Goal: Task Accomplishment & Management: Manage account settings

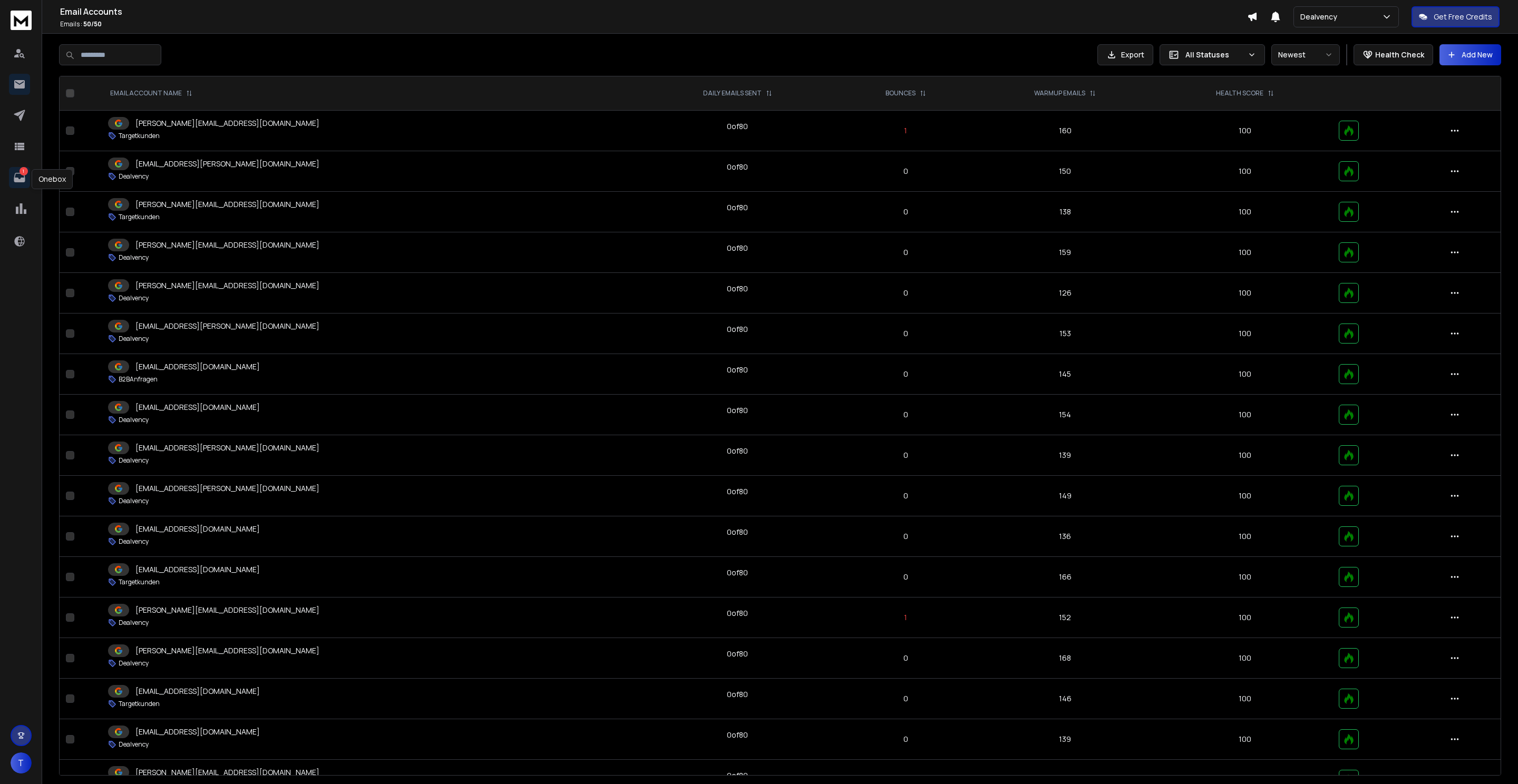
click at [12, 179] on link "1" at bounding box center [19, 177] width 21 height 21
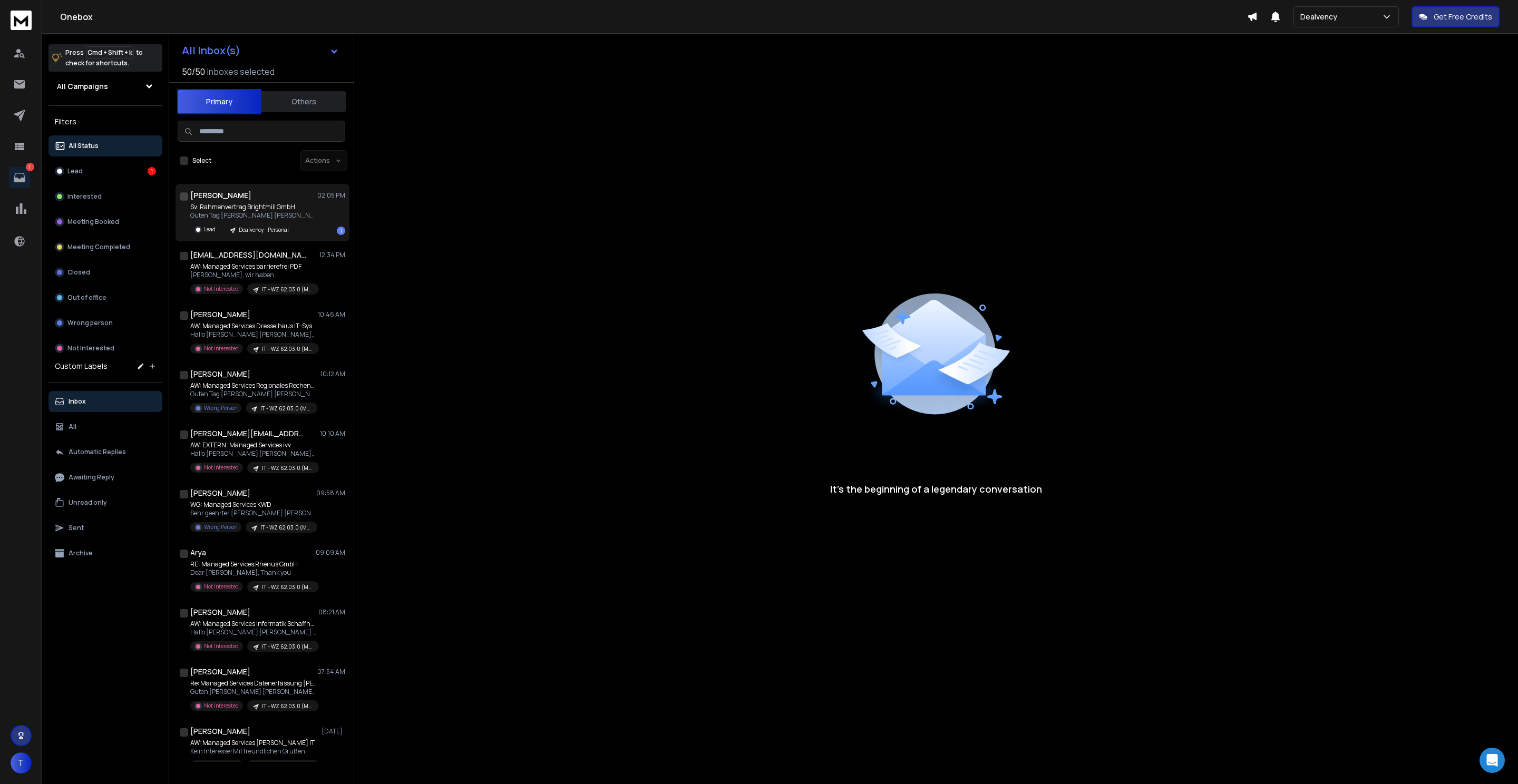
click at [296, 197] on div "[PERSON_NAME] 02:05 PM" at bounding box center [267, 195] width 155 height 11
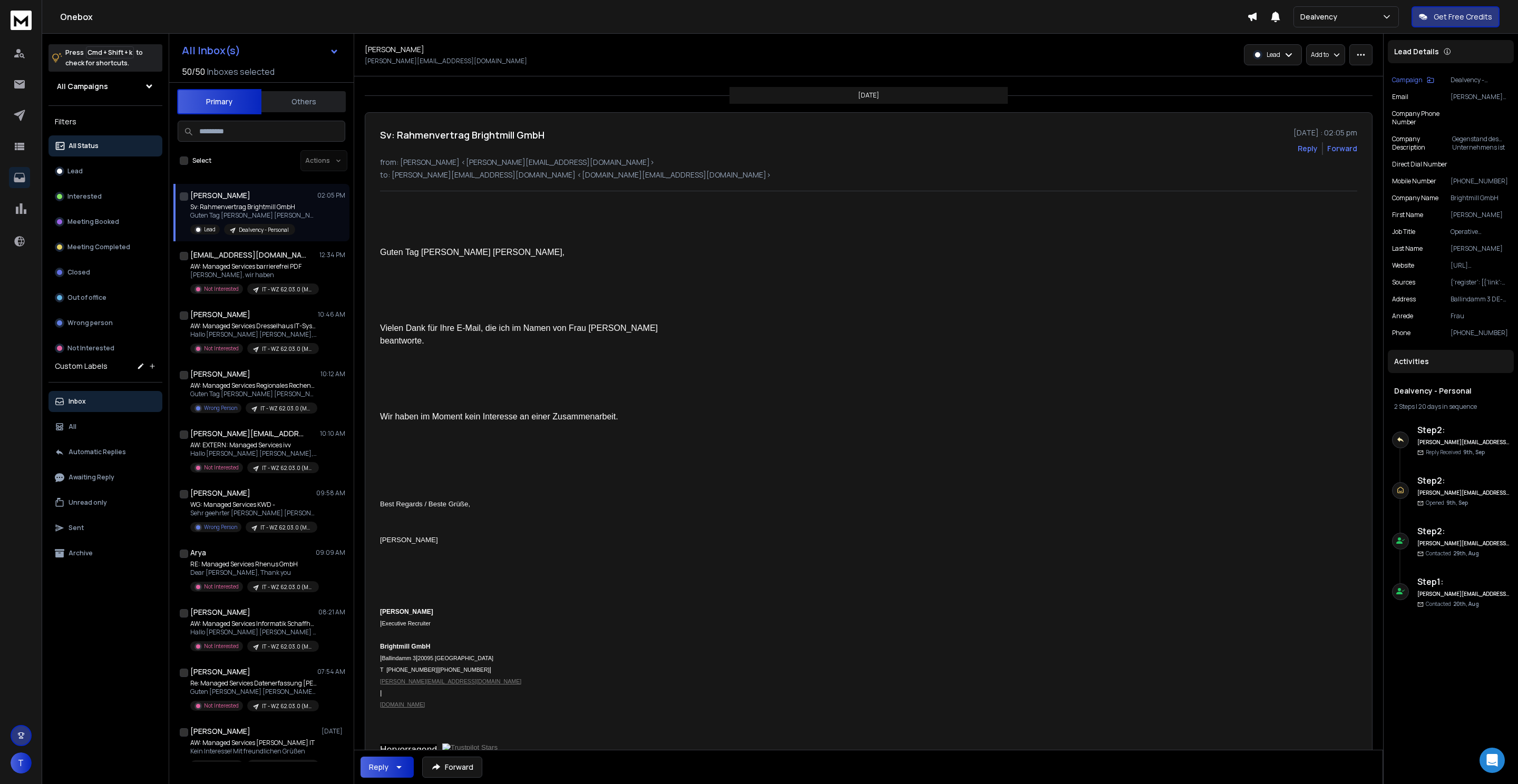
click at [1279, 75] on div "[PERSON_NAME] [PERSON_NAME] [PERSON_NAME][EMAIL_ADDRESS][DOMAIN_NAME] Lead Add …" at bounding box center [869, 54] width 1028 height 43
click at [1278, 70] on div "[PERSON_NAME] [PERSON_NAME] [PERSON_NAME][EMAIL_ADDRESS][DOMAIN_NAME] Lead Add …" at bounding box center [869, 54] width 1028 height 43
click at [1278, 61] on div "Lead" at bounding box center [1273, 55] width 57 height 20
click at [1270, 198] on p "Not Interested" at bounding box center [1288, 196] width 53 height 11
click at [19, 116] on icon at bounding box center [19, 115] width 12 height 12
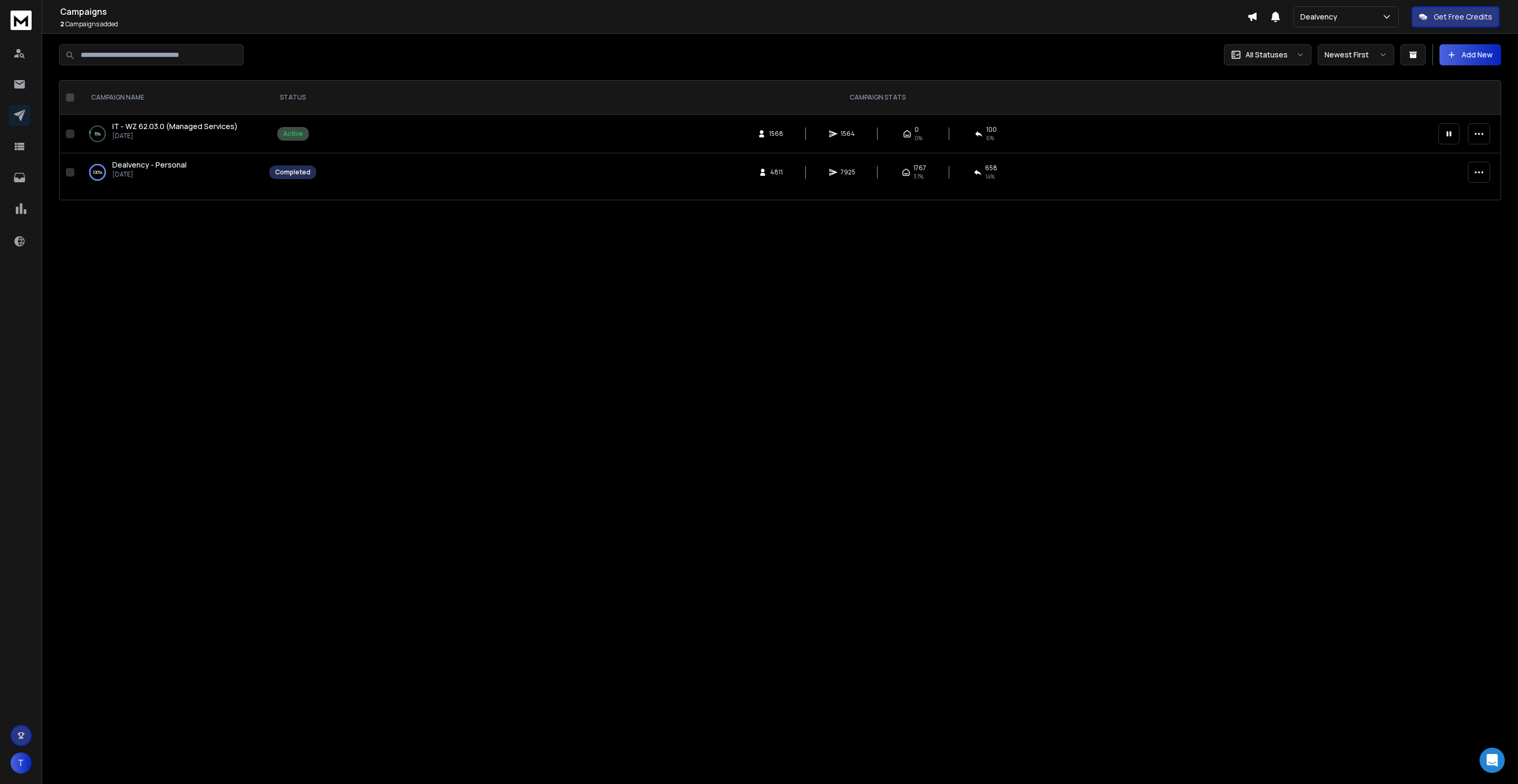
click at [245, 134] on div "6 % IT - WZ 62.03.0 (Managed Services) [DATE]" at bounding box center [171, 134] width 163 height 25
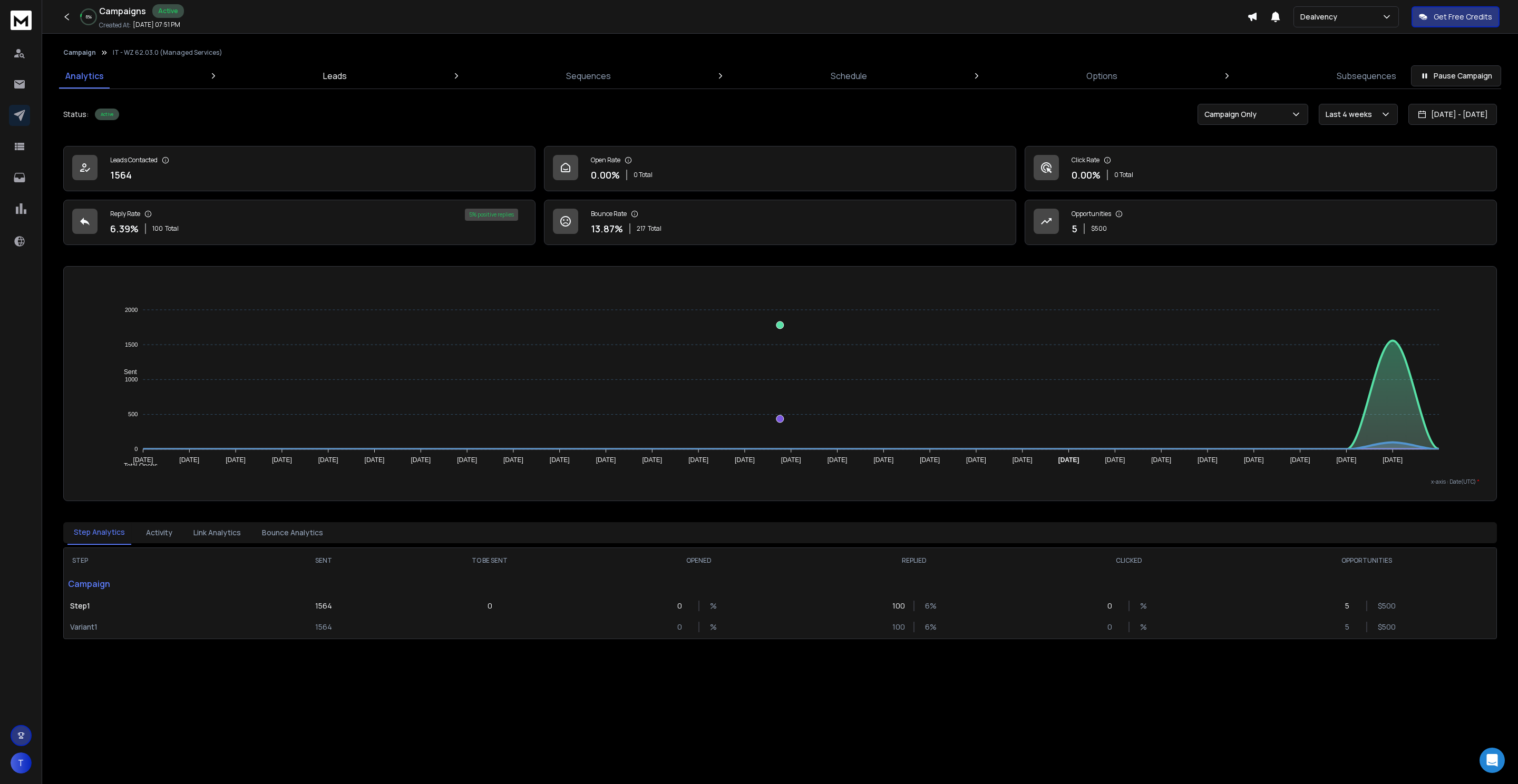
click at [349, 75] on link "Leads" at bounding box center [335, 75] width 36 height 25
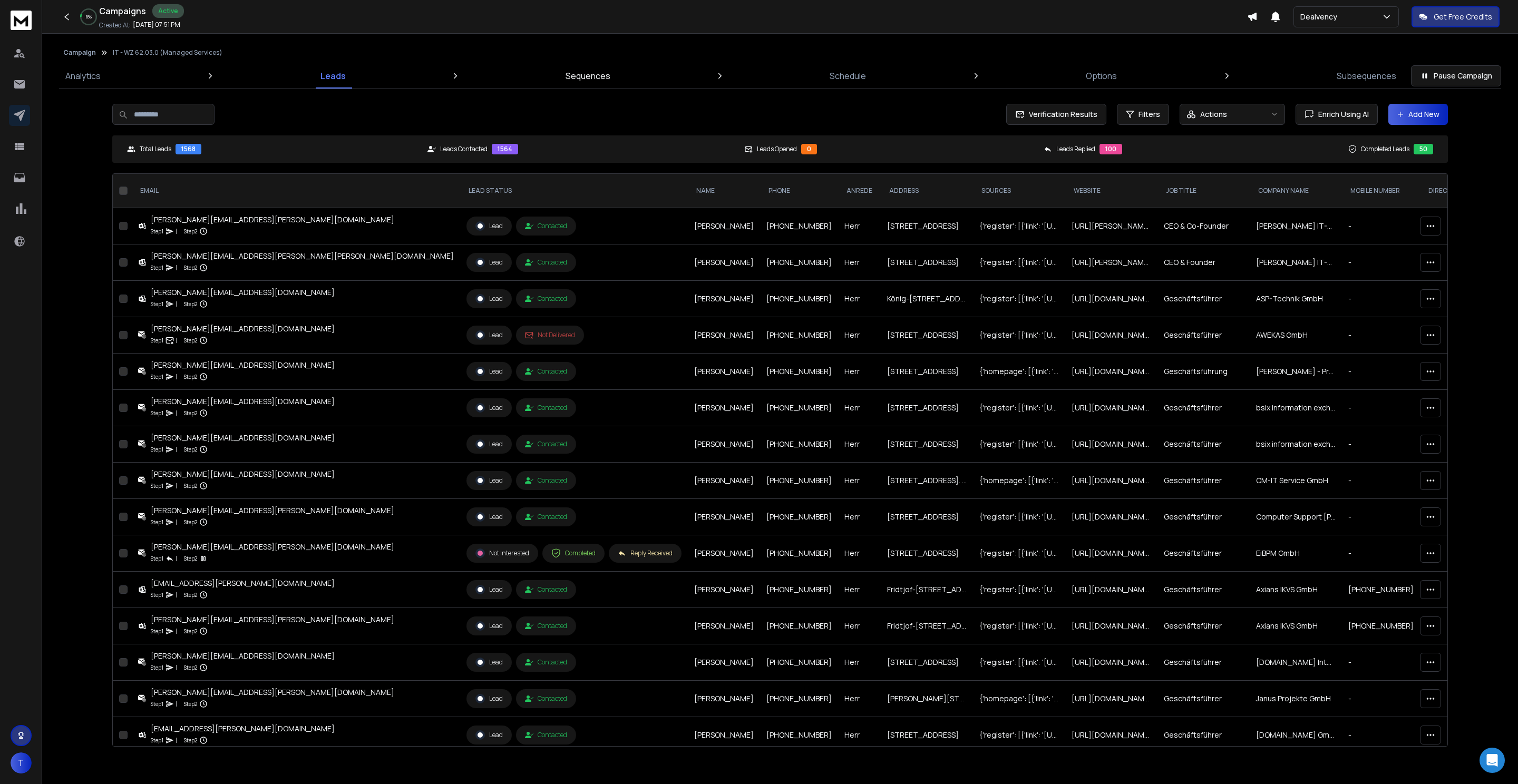
click at [578, 76] on p "Sequences" at bounding box center [588, 75] width 45 height 12
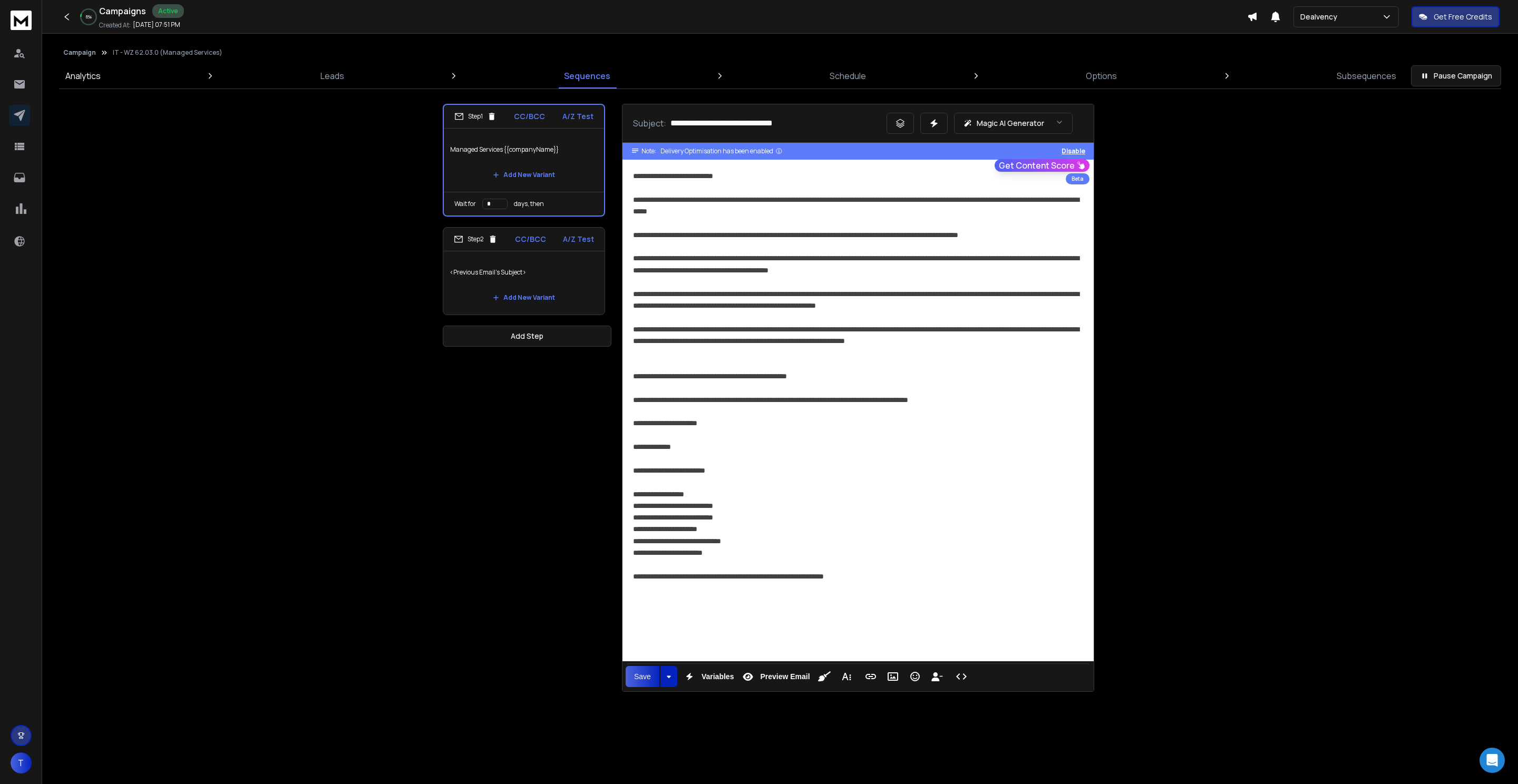
click at [94, 70] on p "Analytics" at bounding box center [83, 75] width 36 height 12
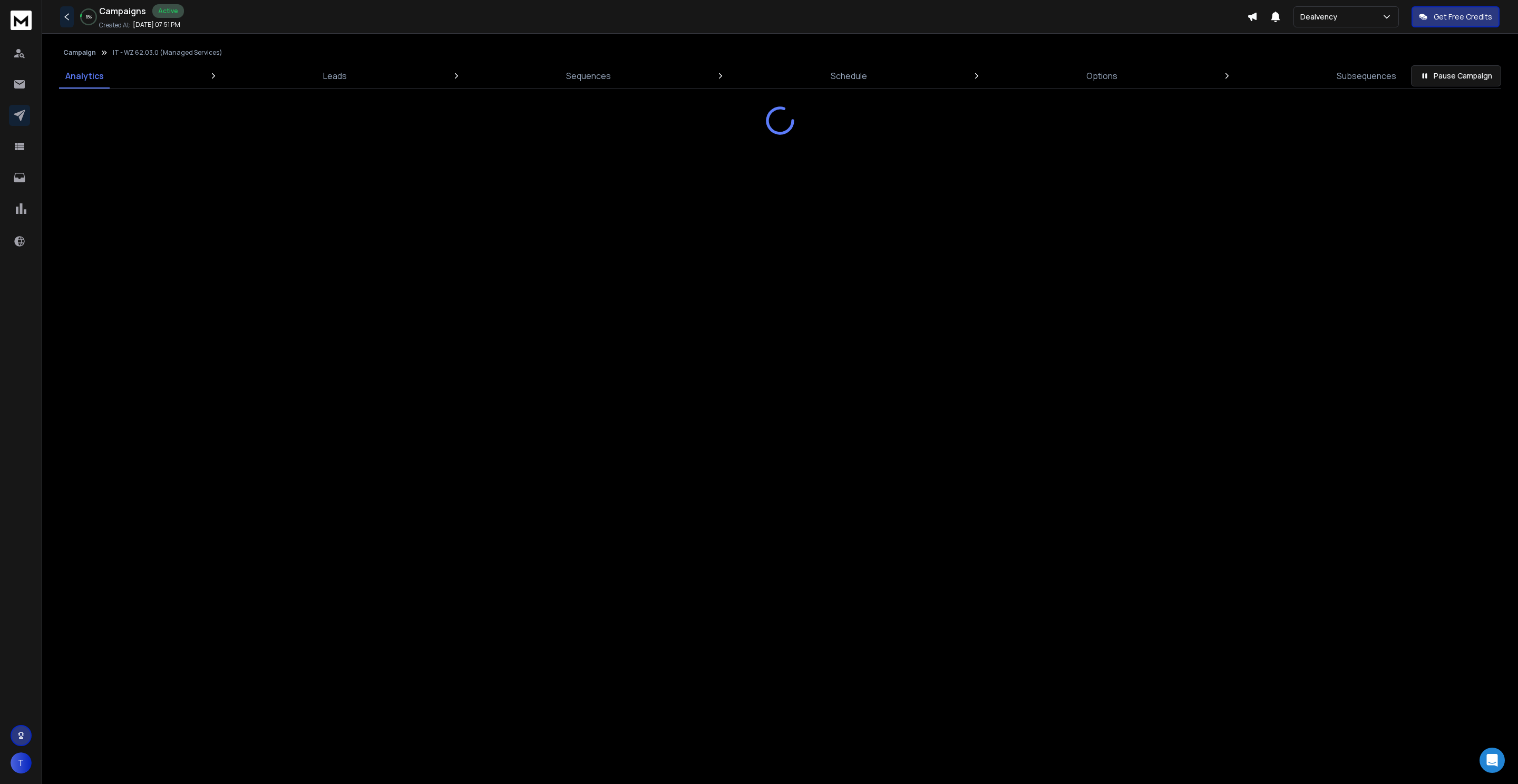
click at [66, 20] on icon at bounding box center [67, 17] width 9 height 9
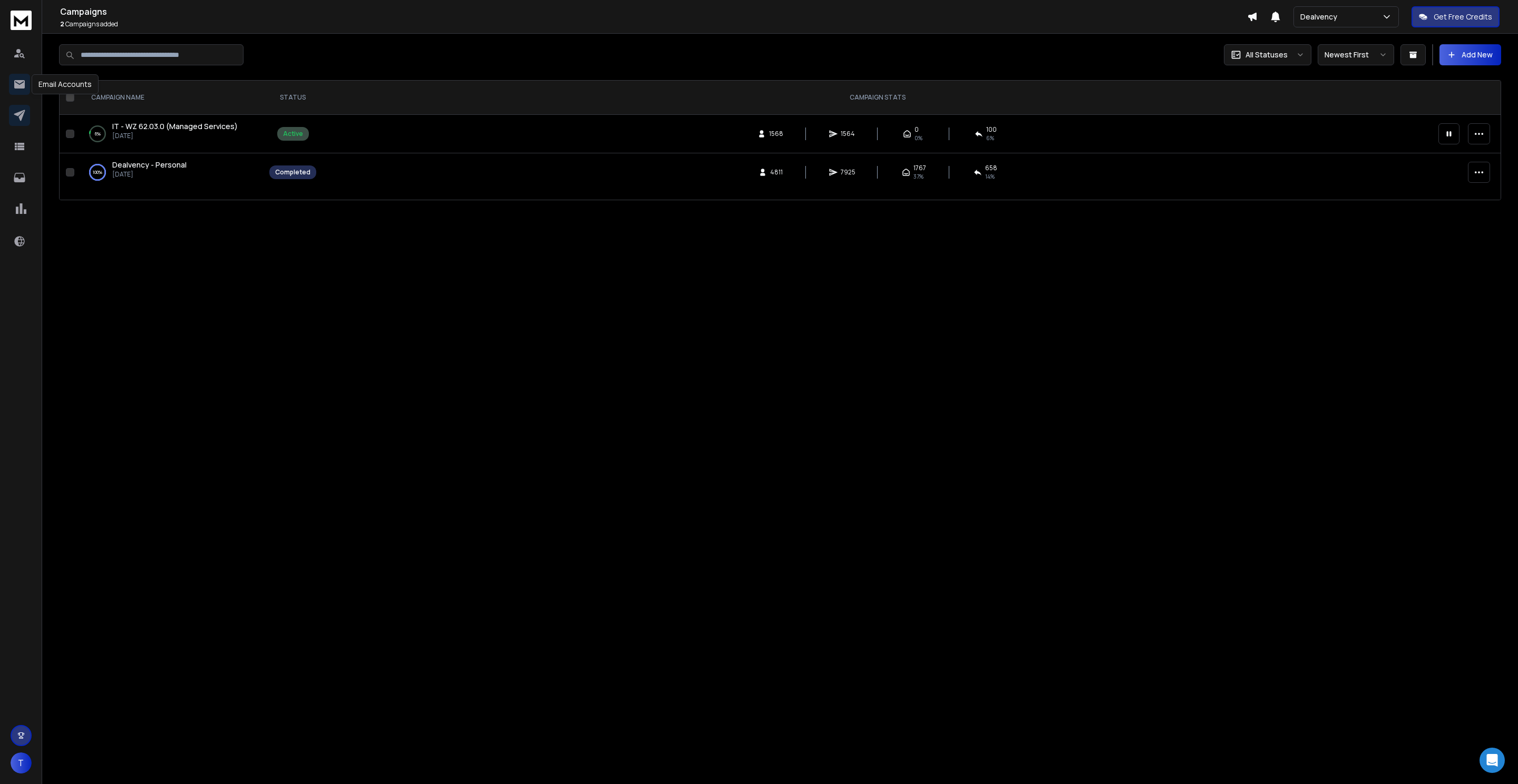
click at [13, 86] on icon at bounding box center [19, 83] width 12 height 12
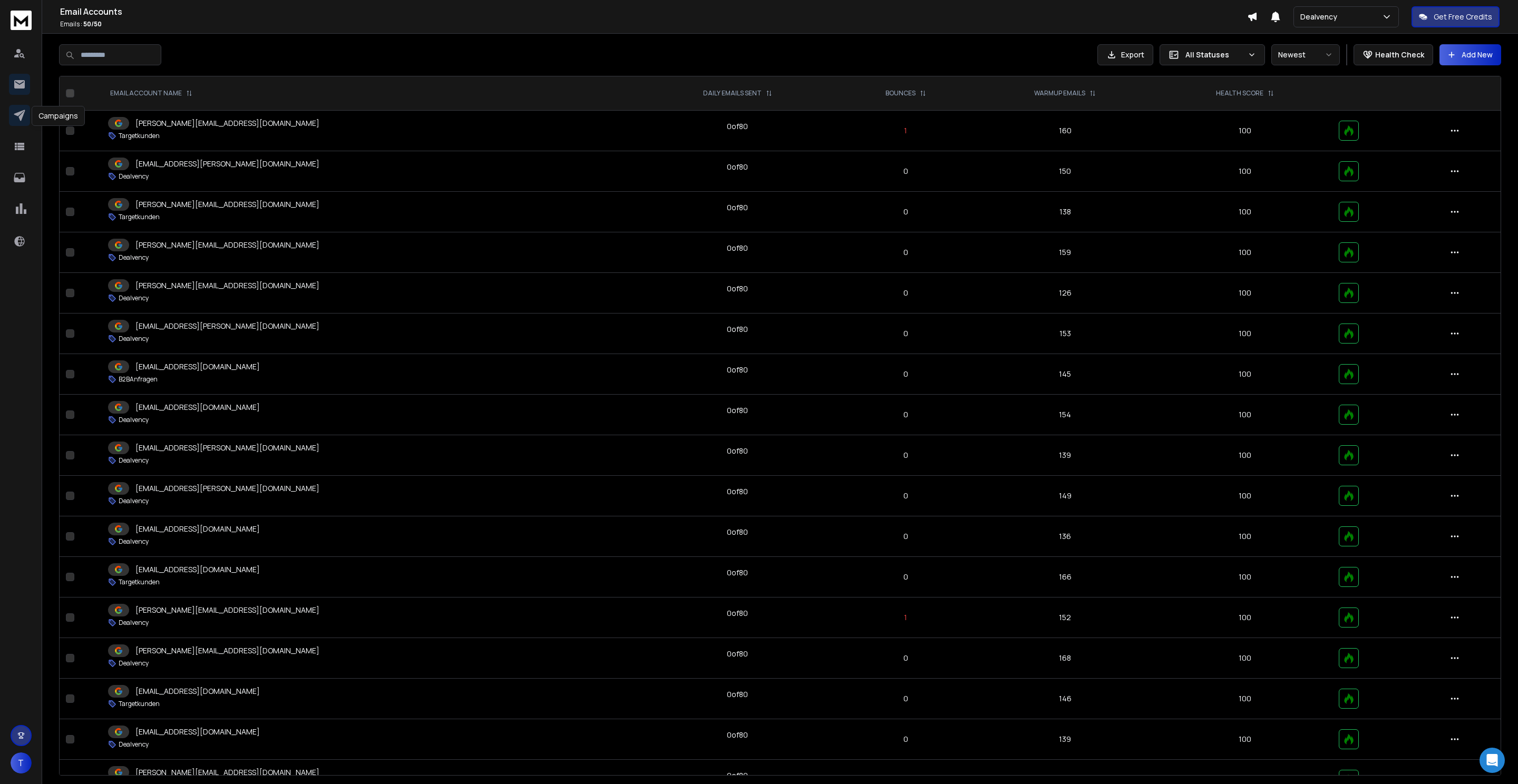
click at [17, 113] on icon at bounding box center [19, 115] width 11 height 11
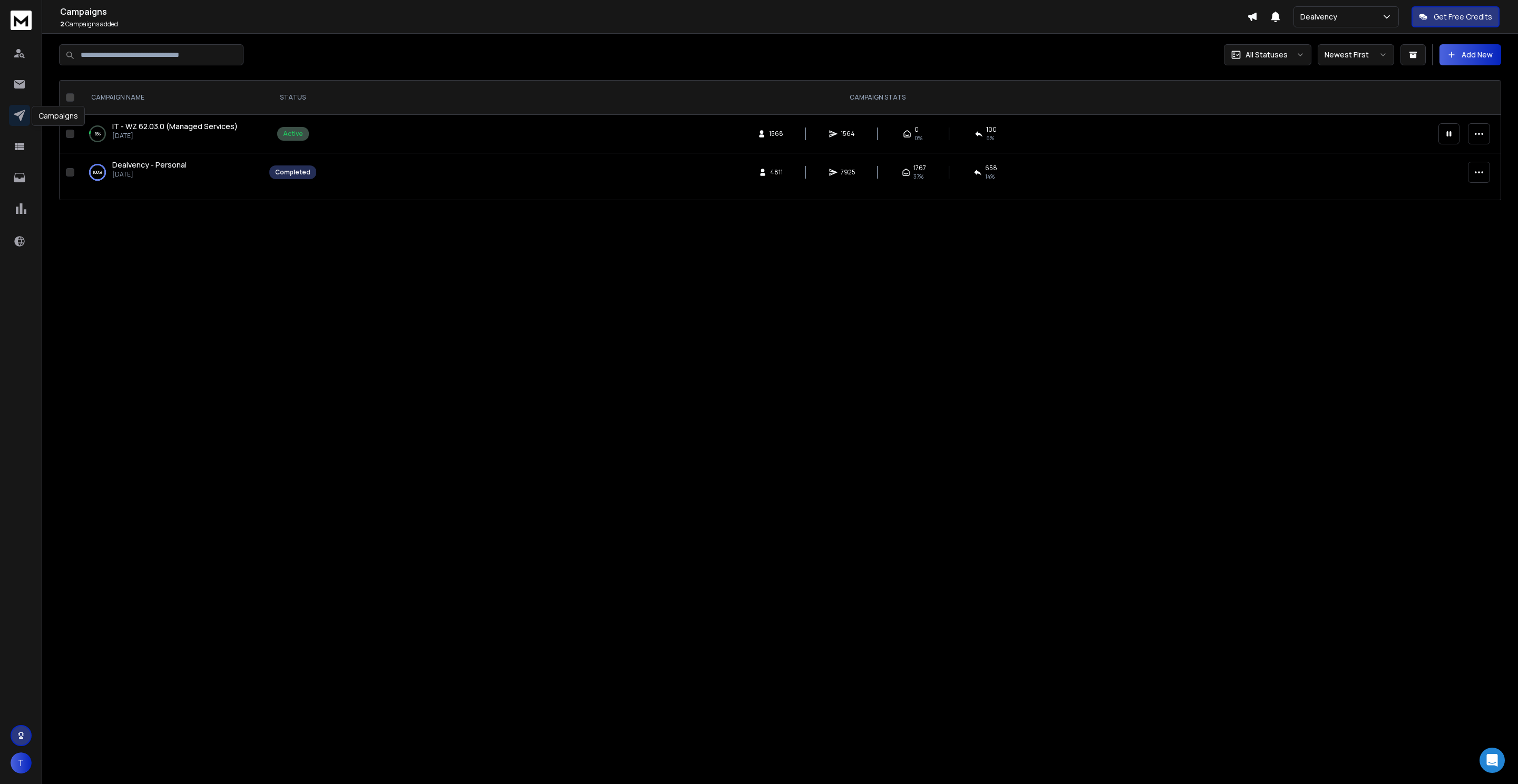
click at [514, 26] on p "2 Campaigns added" at bounding box center [654, 25] width 1187 height 9
click at [1335, 12] on p "Dealvency" at bounding box center [1320, 17] width 41 height 11
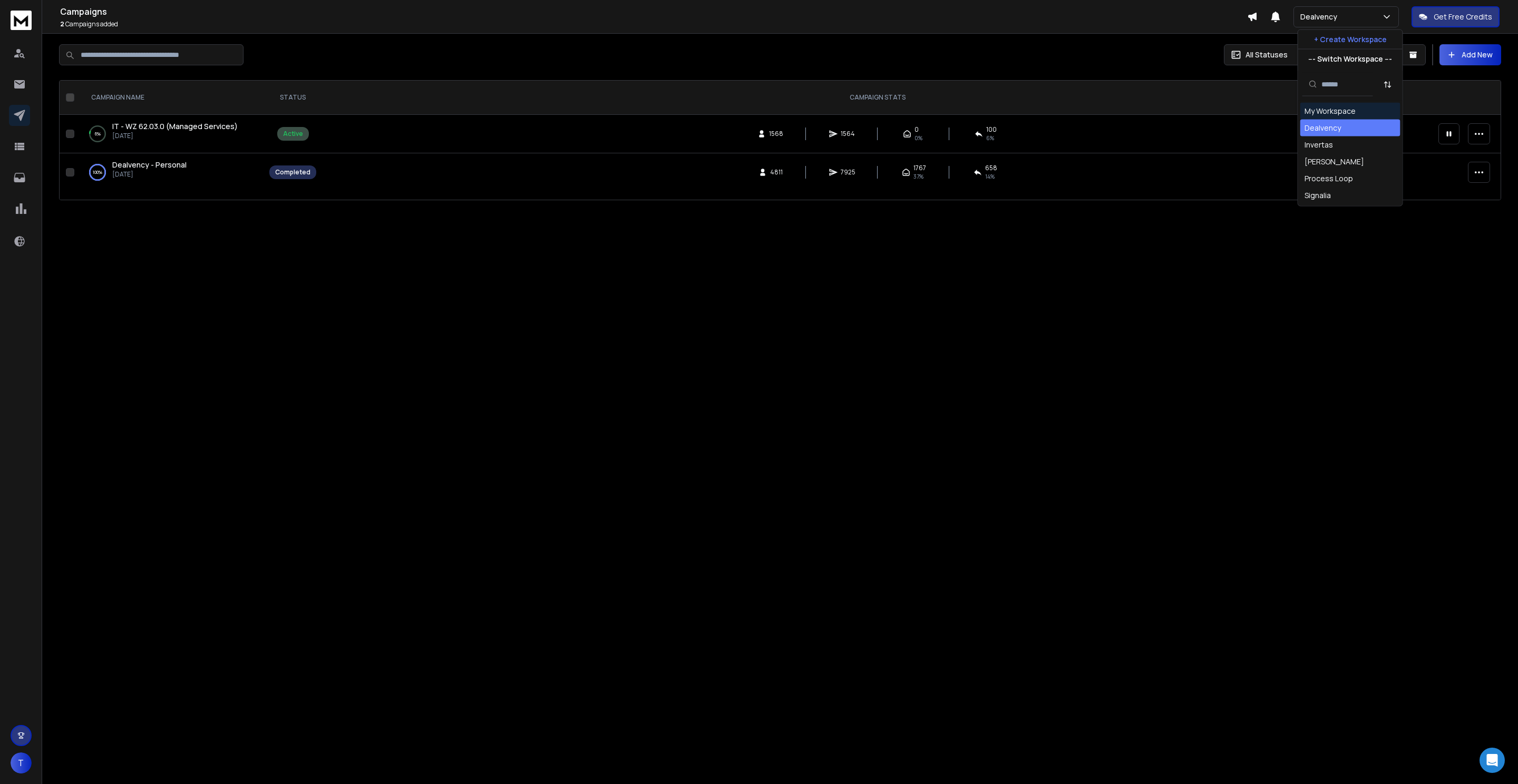
click at [1336, 110] on div "My Workspace" at bounding box center [1330, 111] width 51 height 11
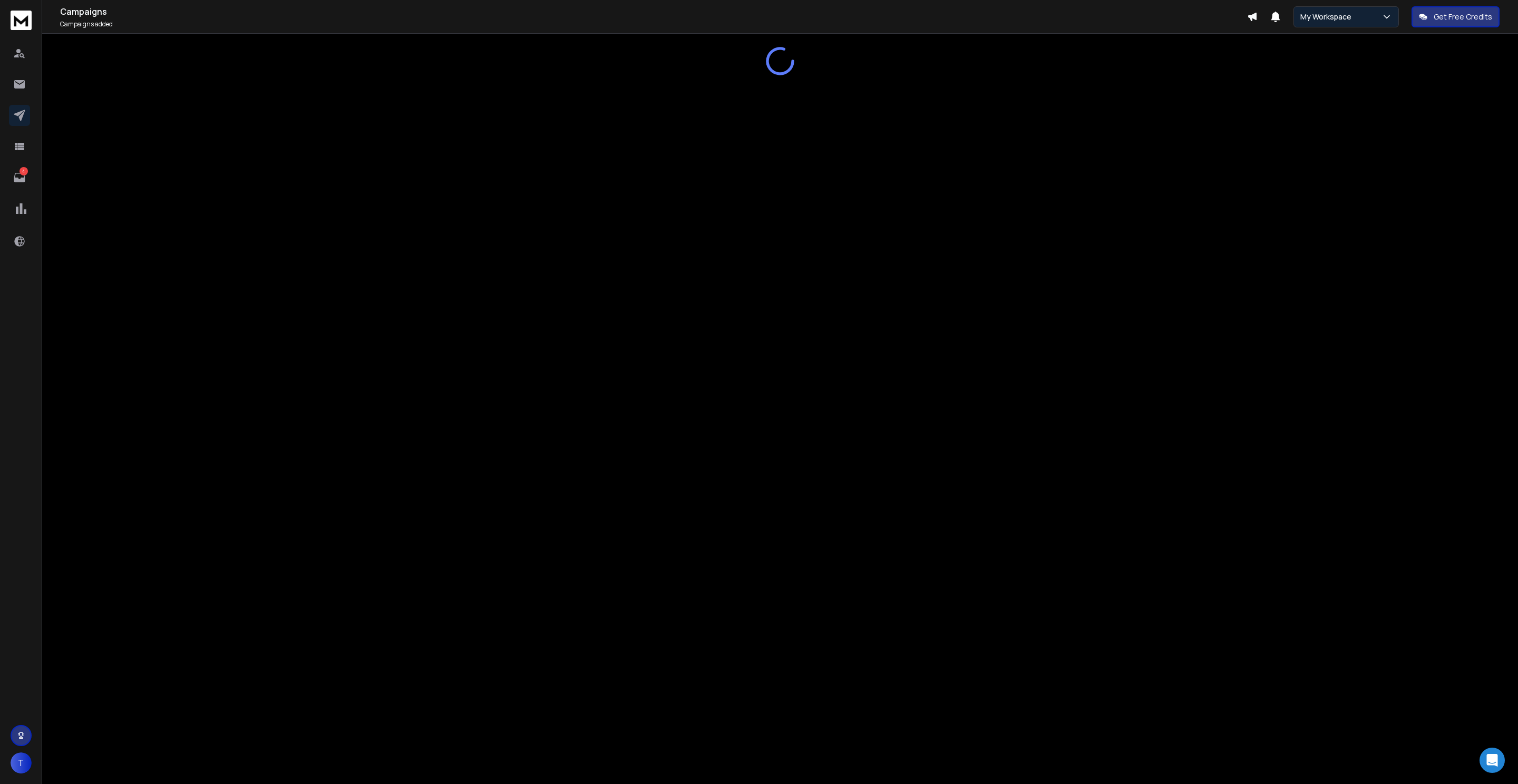
click at [1315, 20] on p "My Workspace" at bounding box center [1328, 17] width 55 height 11
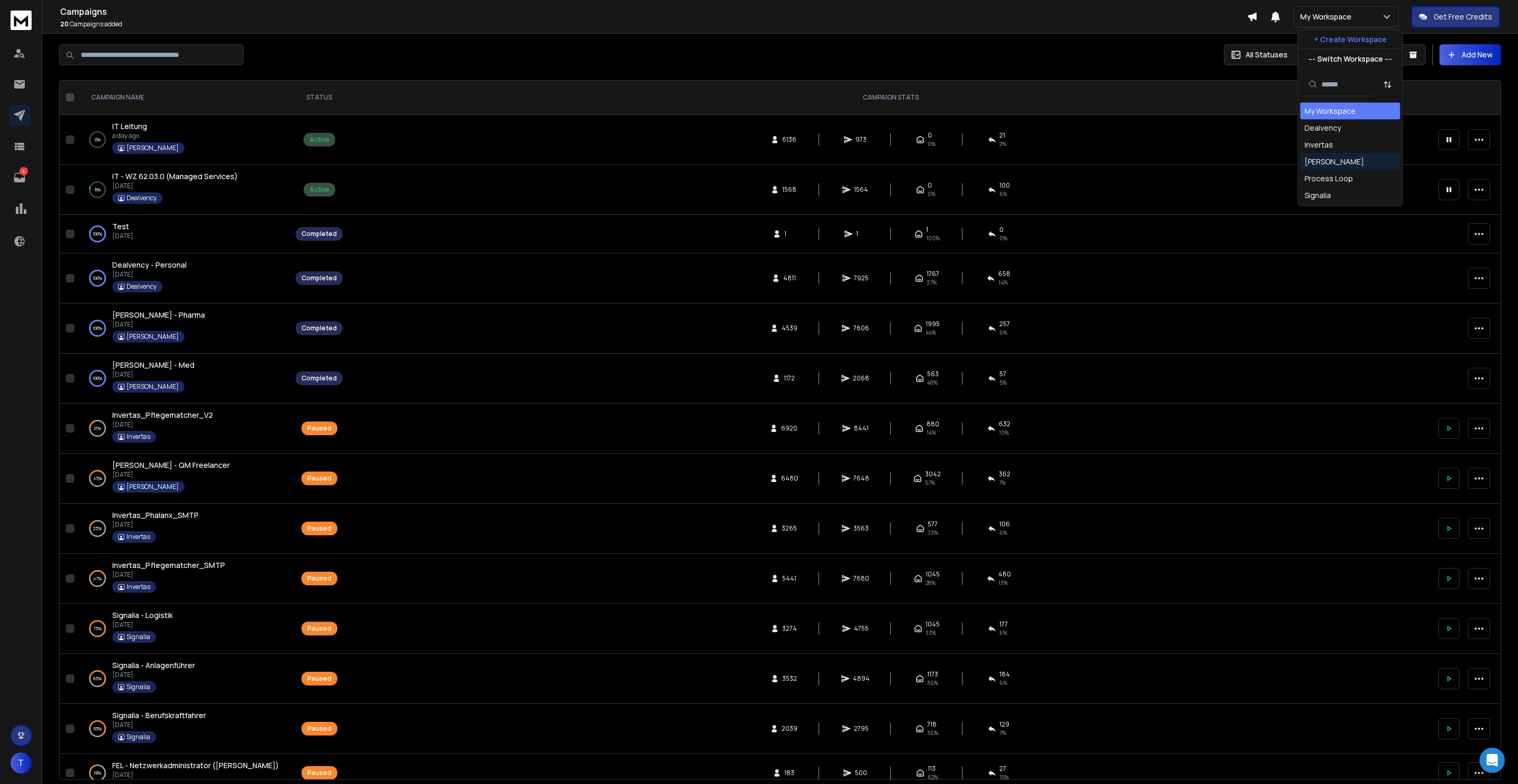
click at [1320, 163] on div "Pates AG" at bounding box center [1334, 161] width 60 height 11
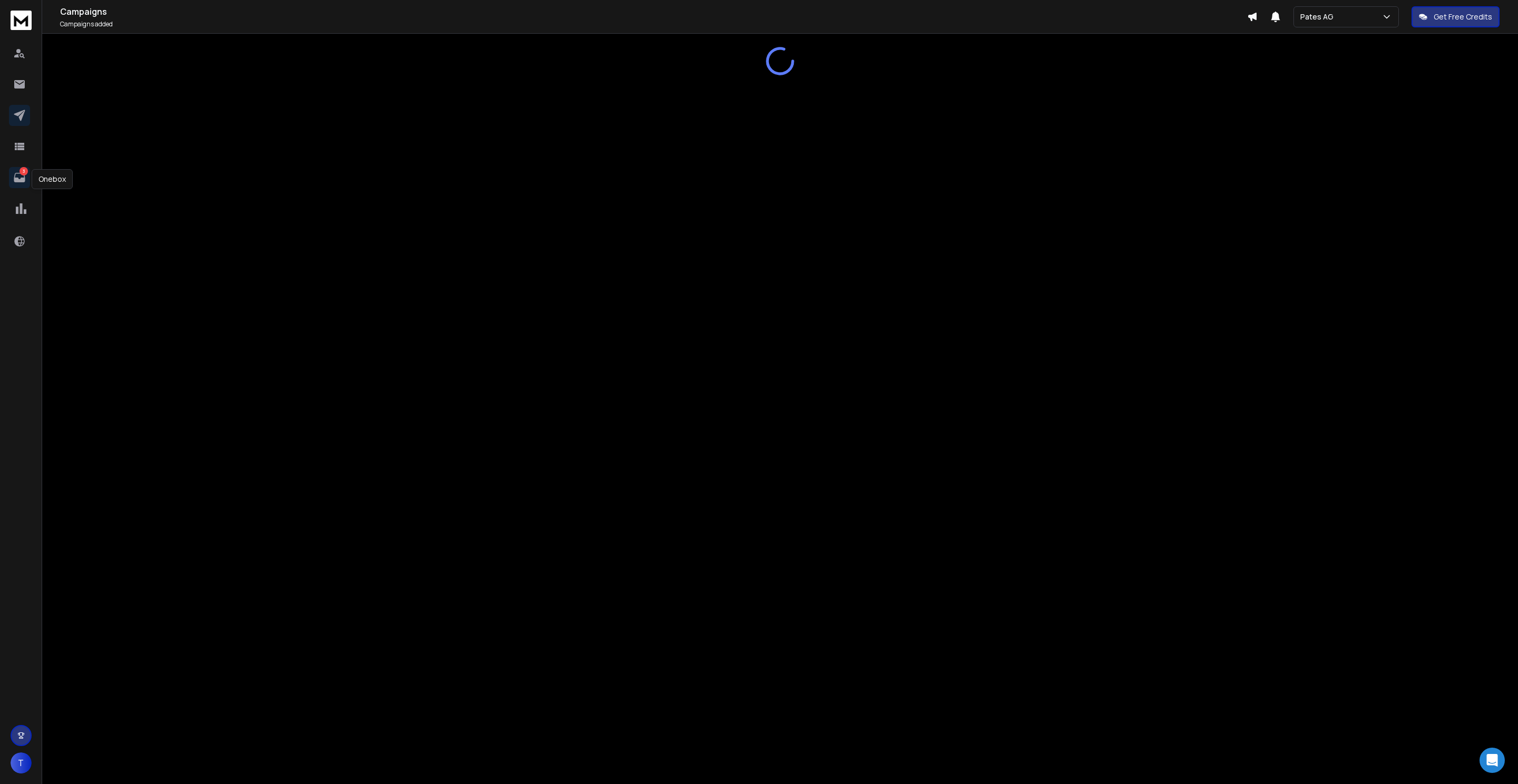
click at [20, 178] on icon at bounding box center [19, 177] width 12 height 12
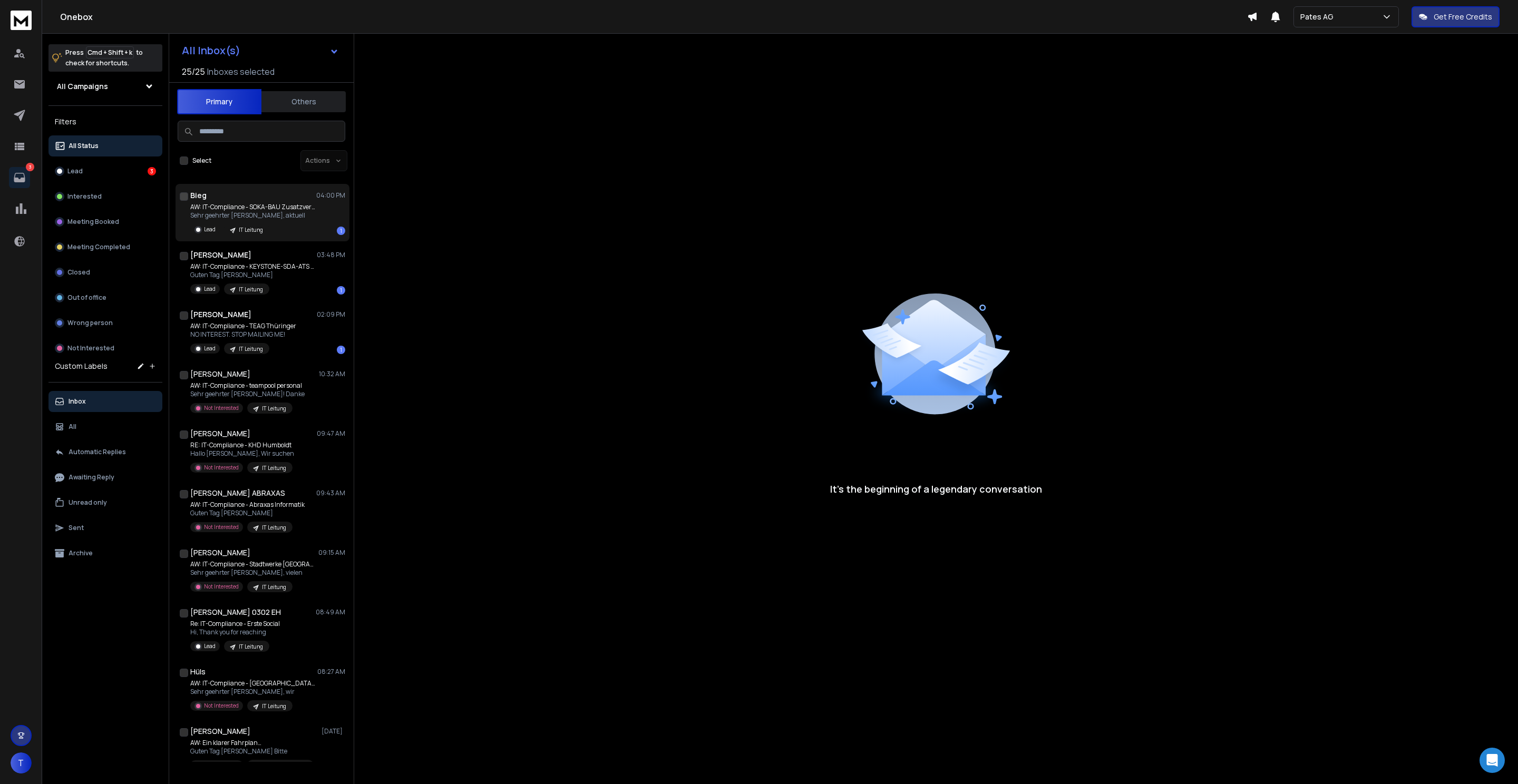
click at [283, 226] on div "Lead IT Leitung" at bounding box center [253, 229] width 126 height 11
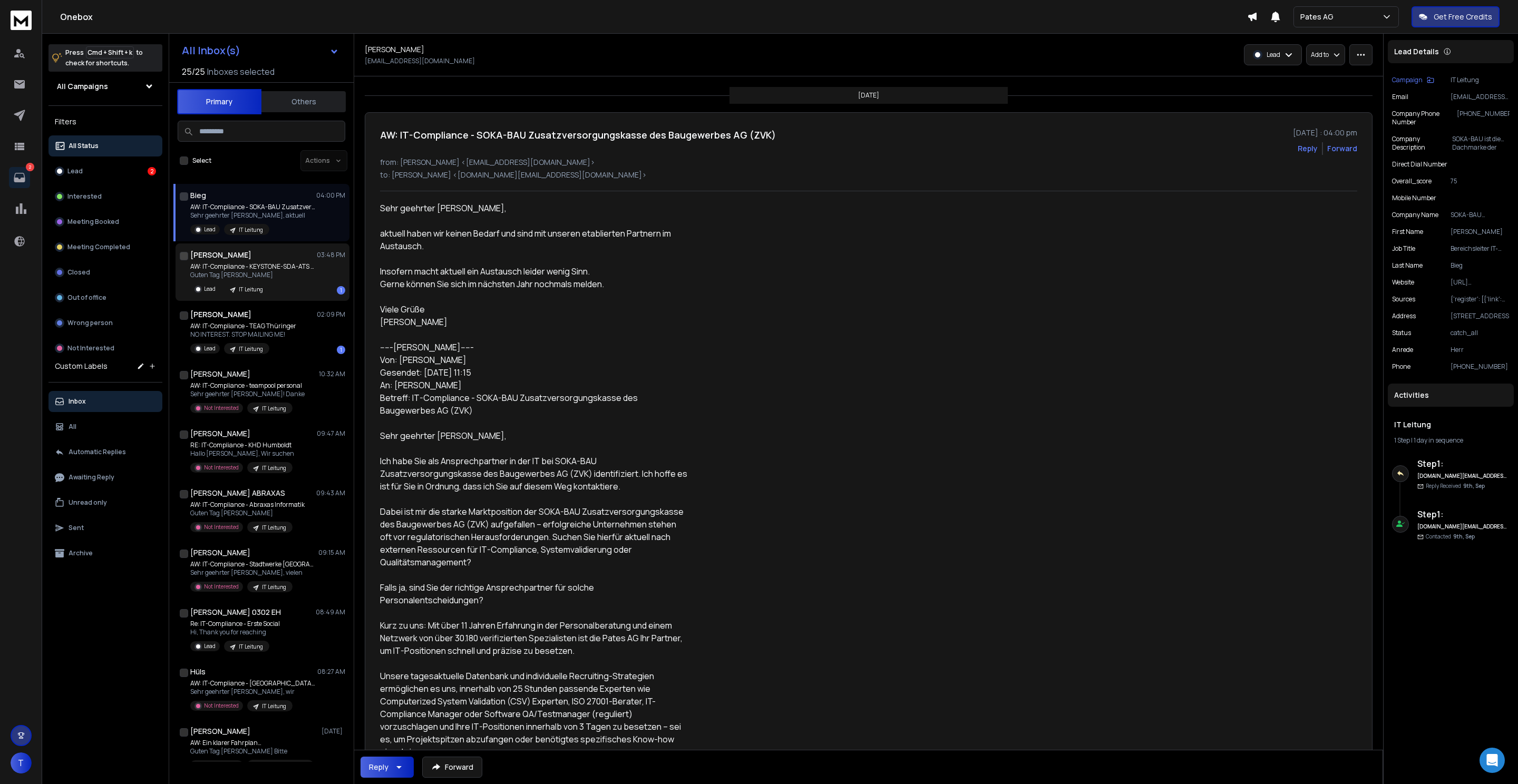
click at [307, 255] on div "[PERSON_NAME] 03:48 PM" at bounding box center [267, 255] width 155 height 11
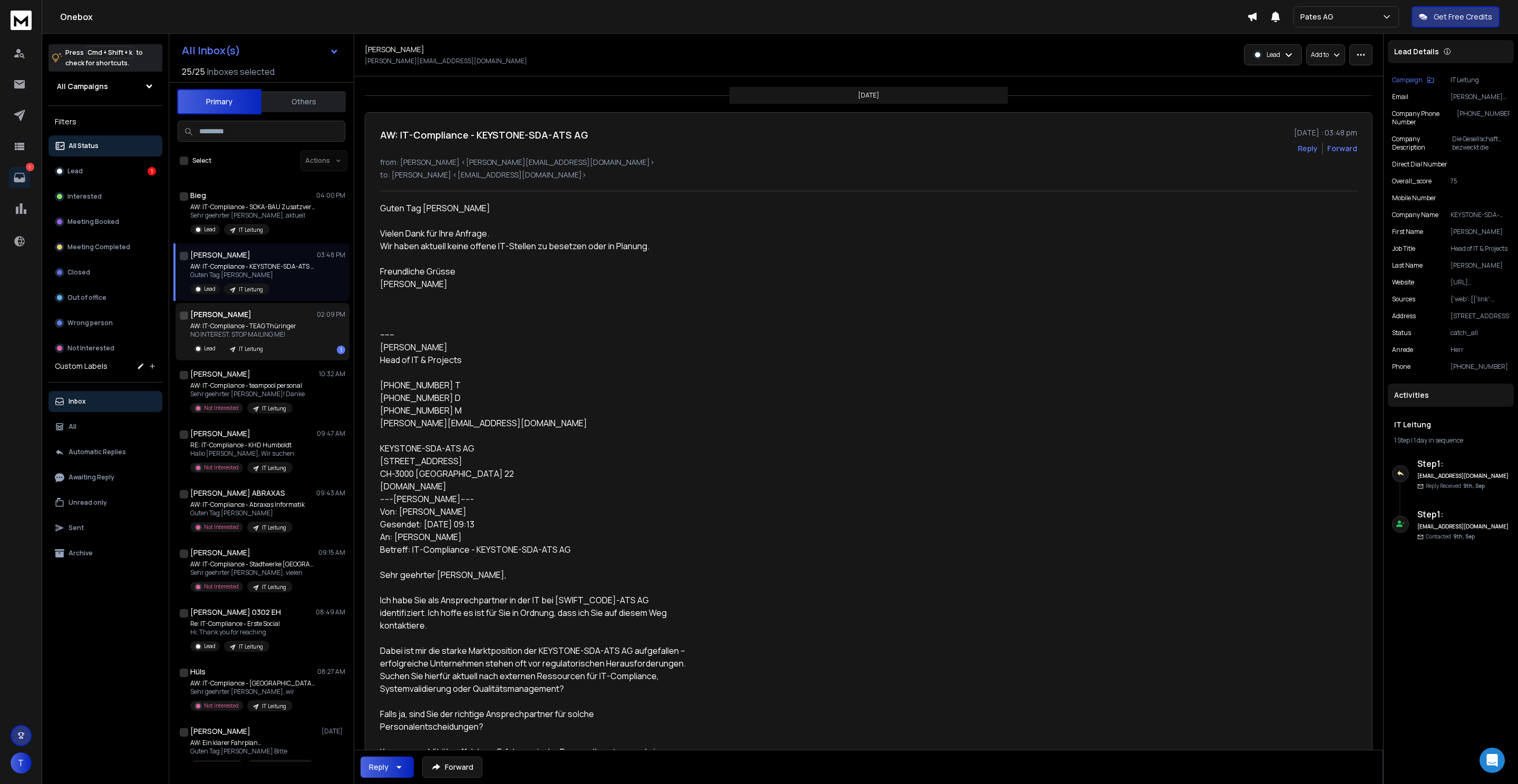
click at [302, 325] on div "AW: IT-Compliance - TEAG Thüringer NO INTEREST. STOP MAILING ME! Lead IT Leitun…" at bounding box center [267, 338] width 155 height 32
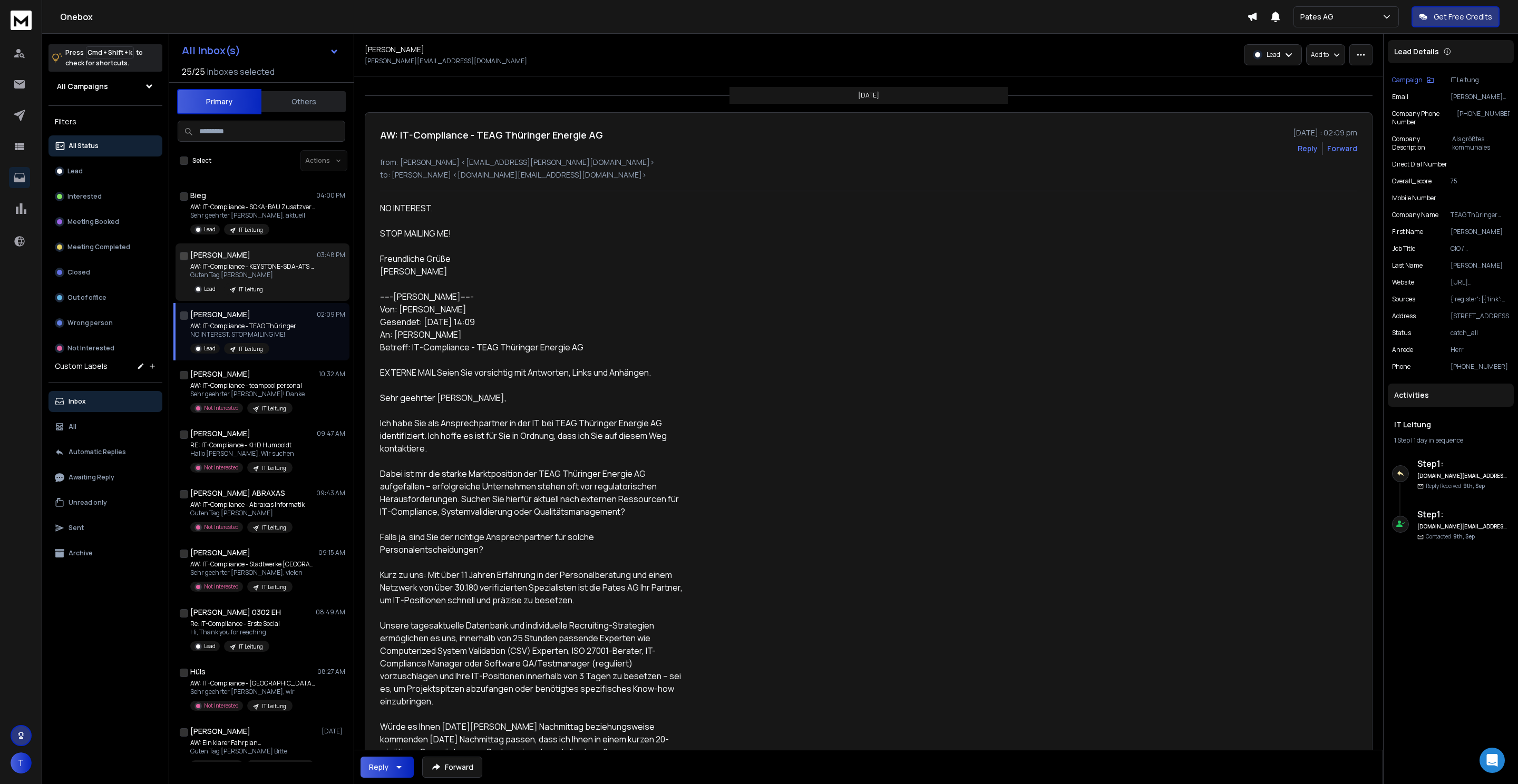
click at [268, 253] on div "[PERSON_NAME] 03:48 PM" at bounding box center [267, 255] width 155 height 11
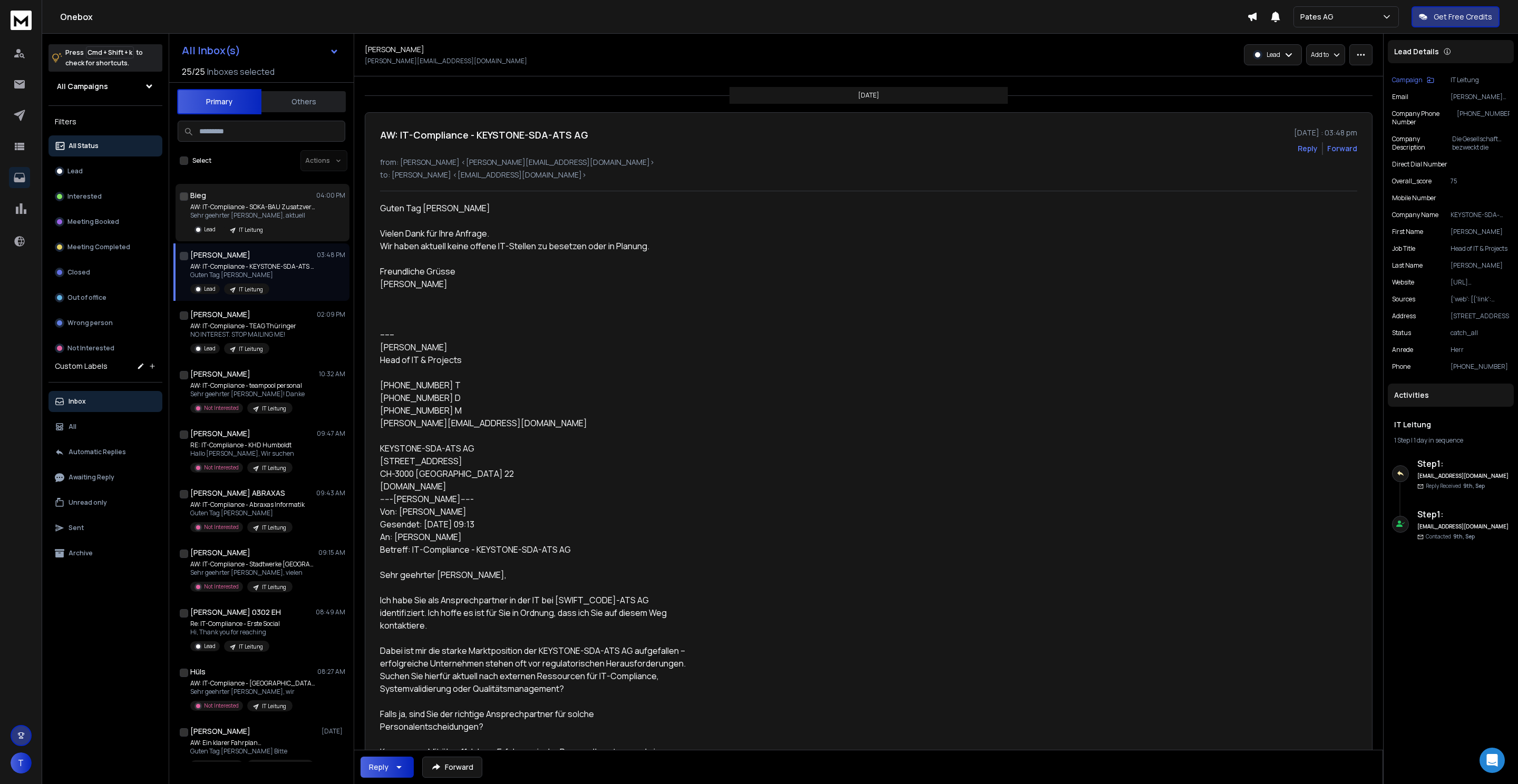
click at [295, 216] on p "Sehr geehrter [PERSON_NAME], aktuell" at bounding box center [253, 216] width 126 height 9
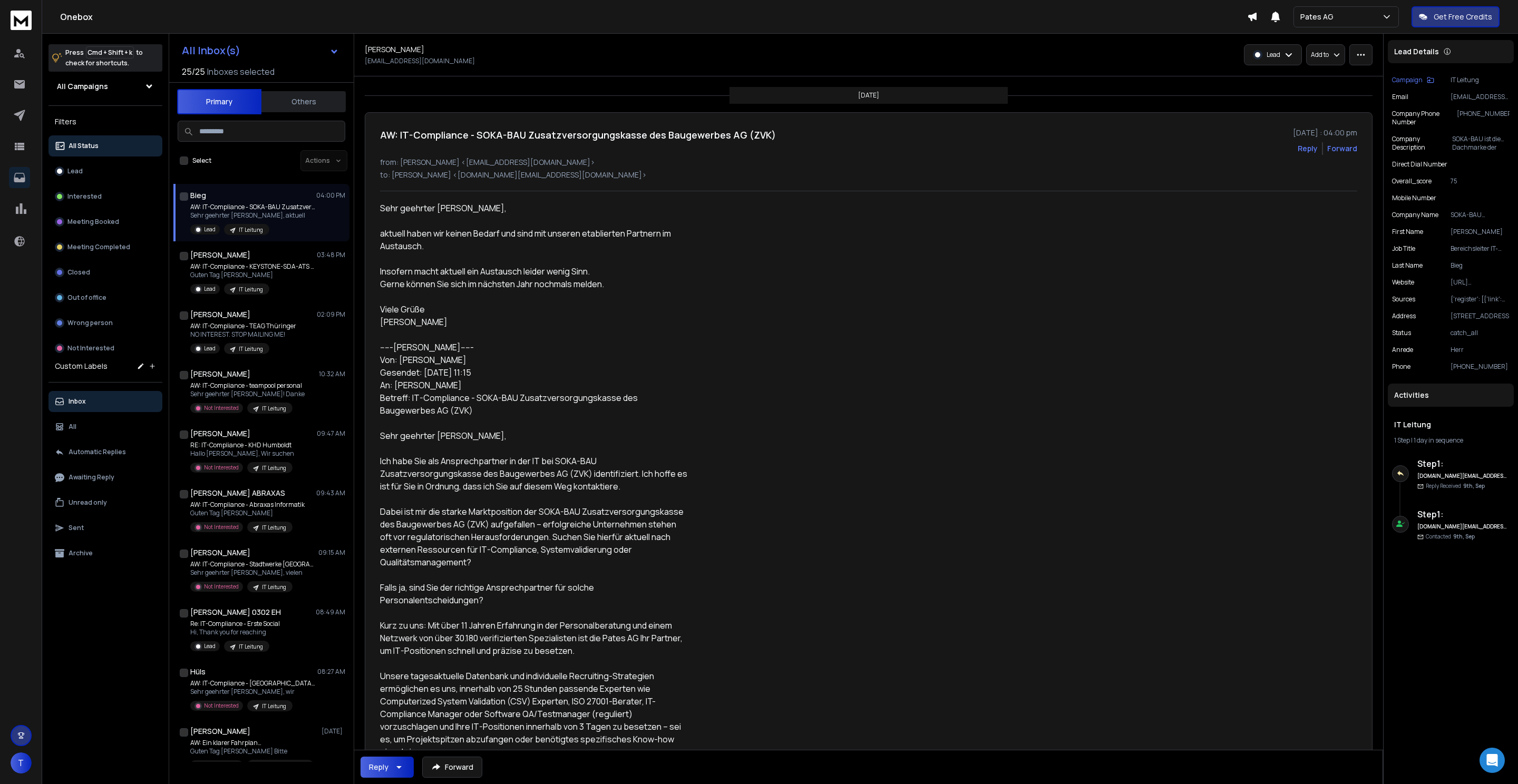
click at [560, 473] on div "Sehr geehrter Herr Kraft, aktuell haben wir keinen Bedarf und sind mit unseren …" at bounding box center [537, 616] width 316 height 830
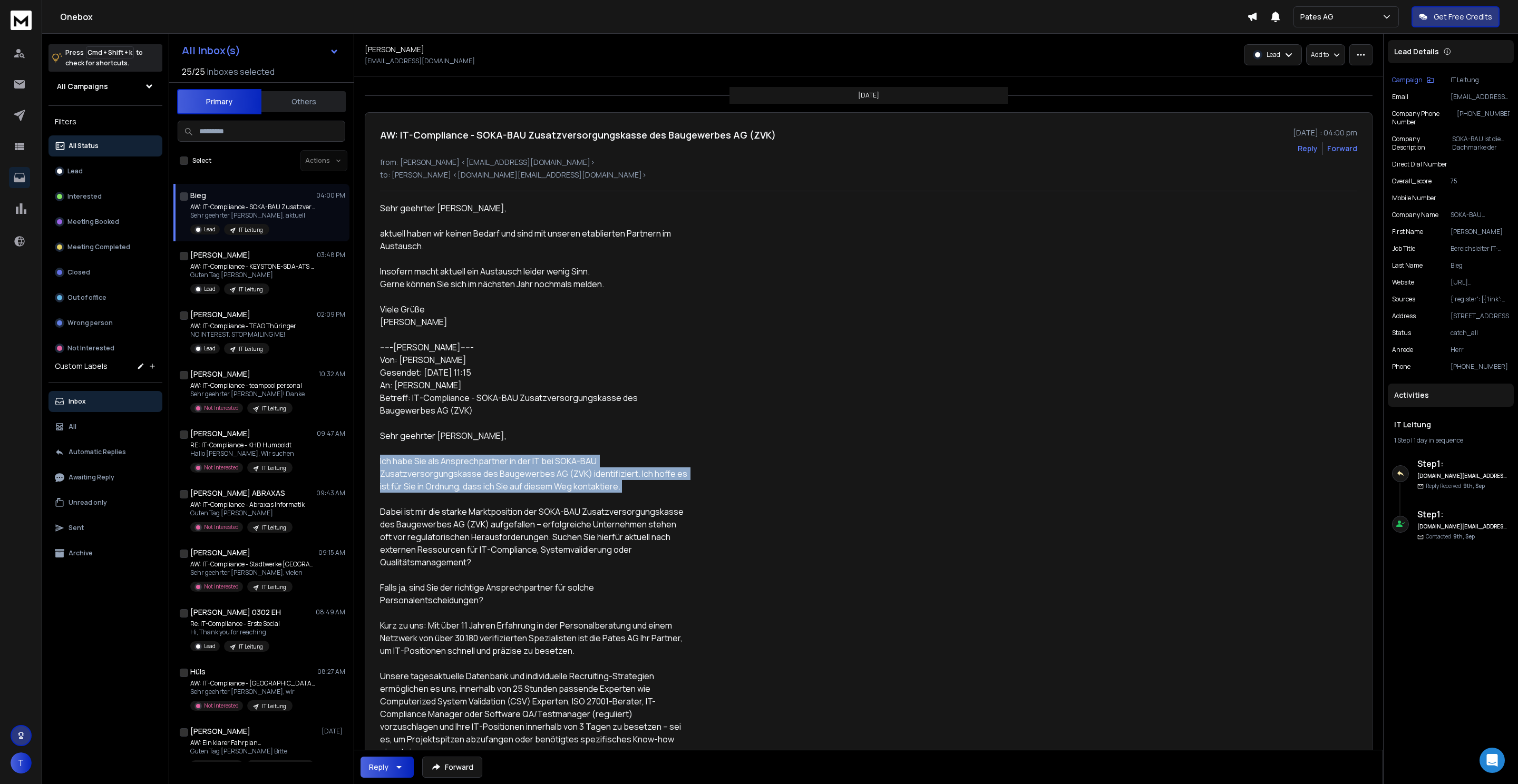
click at [627, 477] on div "Sehr geehrter Herr Kraft, aktuell haben wir keinen Bedarf und sind mit unseren …" at bounding box center [537, 616] width 316 height 830
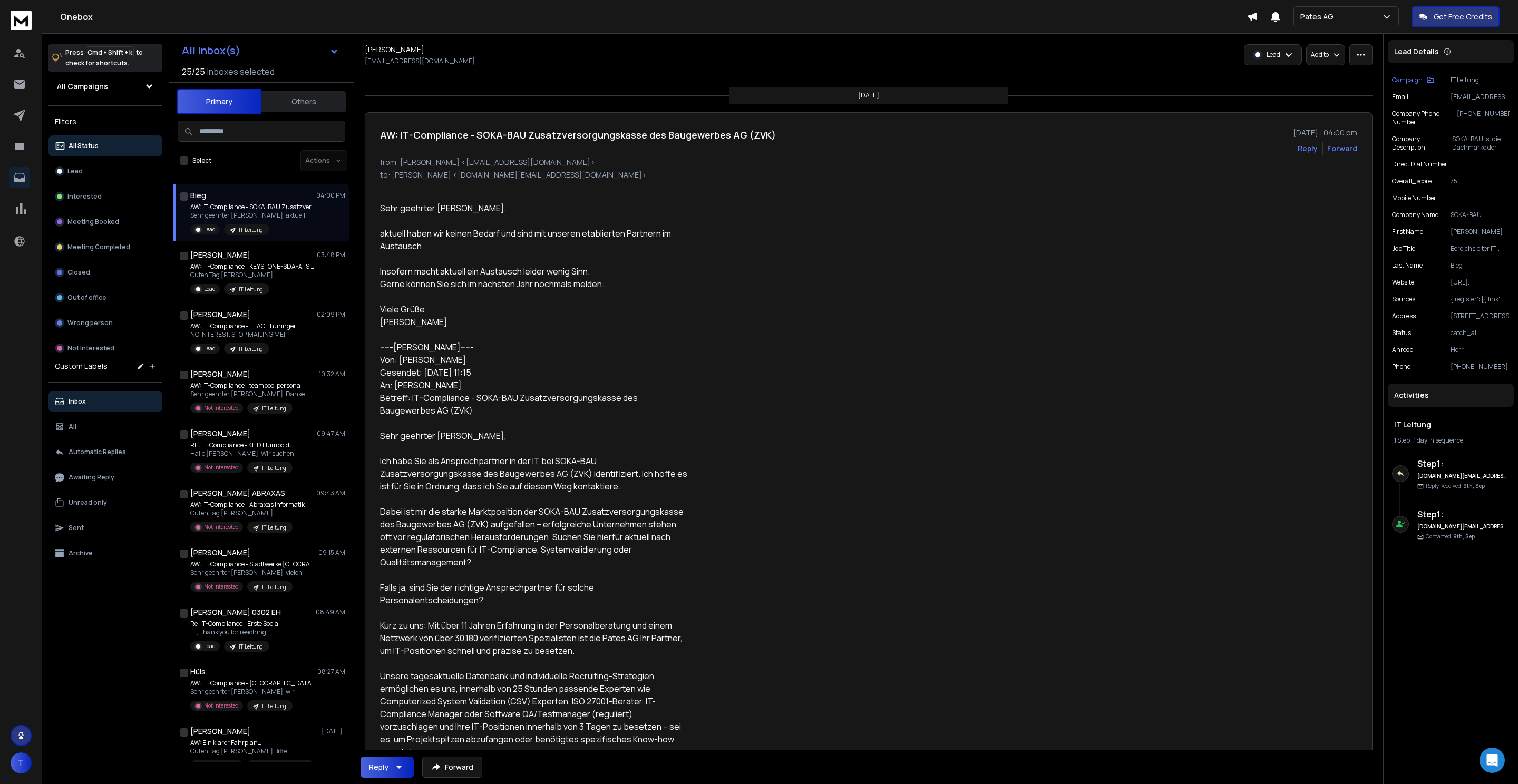
click at [627, 477] on div "Sehr geehrter Herr Kraft, aktuell haben wir keinen Bedarf und sind mit unseren …" at bounding box center [537, 616] width 316 height 830
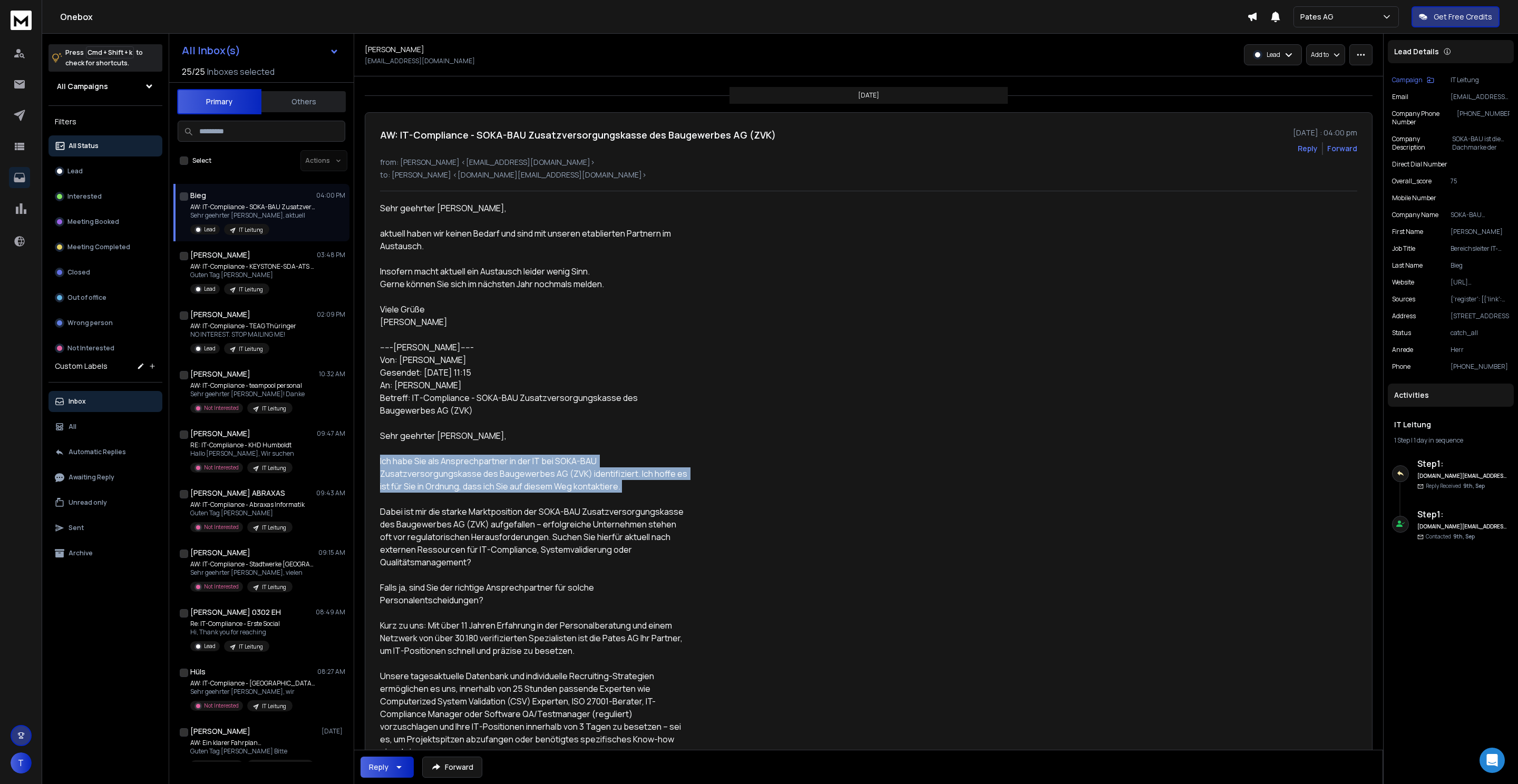
click at [636, 492] on div "Sehr geehrter Herr Kraft, aktuell haben wir keinen Bedarf und sind mit unseren …" at bounding box center [537, 616] width 316 height 830
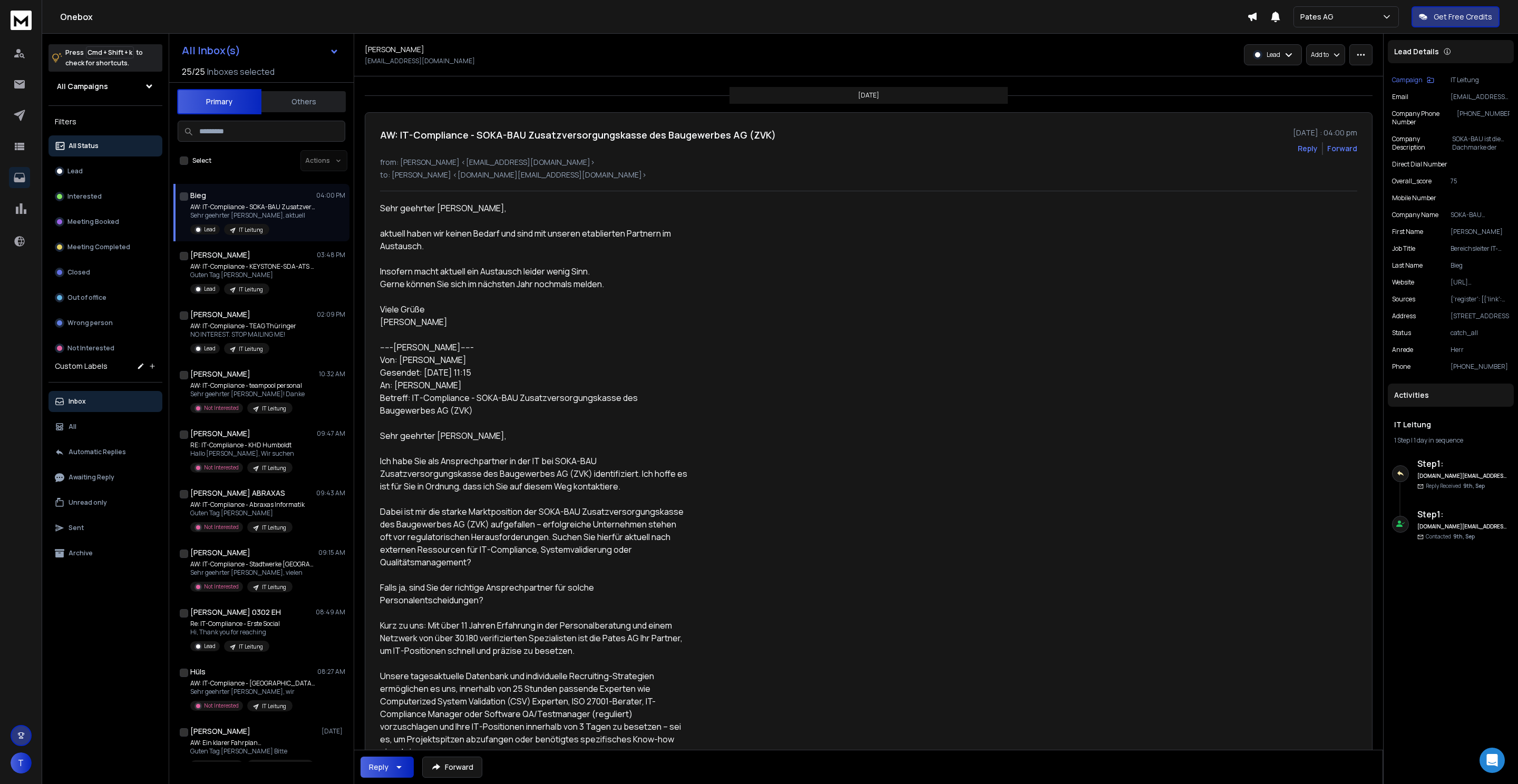
click at [575, 563] on div "Sehr geehrter Herr Kraft, aktuell haben wir keinen Bedarf und sind mit unseren …" at bounding box center [537, 616] width 316 height 830
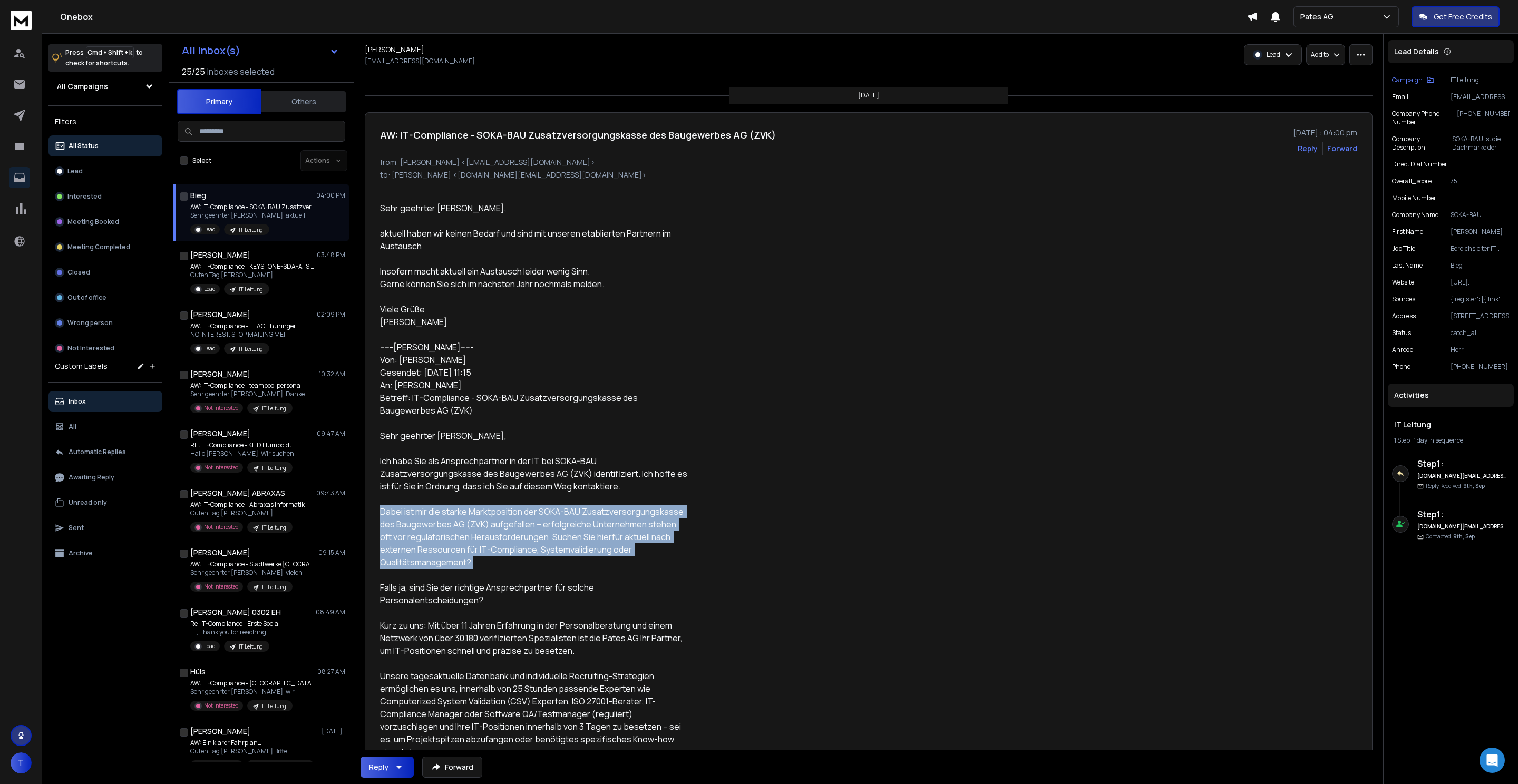
click at [575, 563] on div "Sehr geehrter Herr Kraft, aktuell haben wir keinen Bedarf und sind mit unseren …" at bounding box center [537, 616] width 316 height 830
click at [598, 560] on div "Sehr geehrter Herr Kraft, aktuell haben wir keinen Bedarf und sind mit unseren …" at bounding box center [537, 616] width 316 height 830
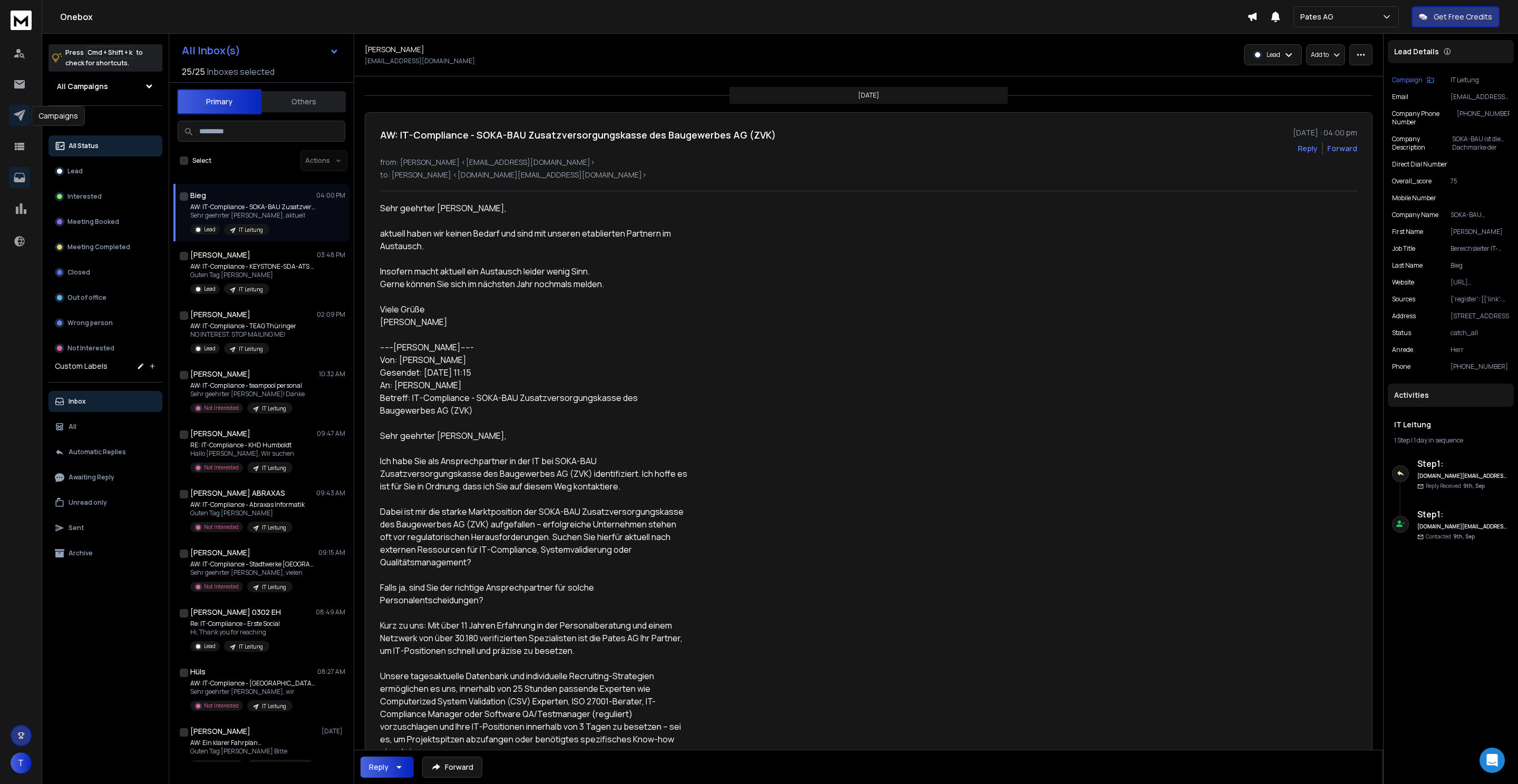
click at [13, 112] on icon at bounding box center [19, 115] width 12 height 12
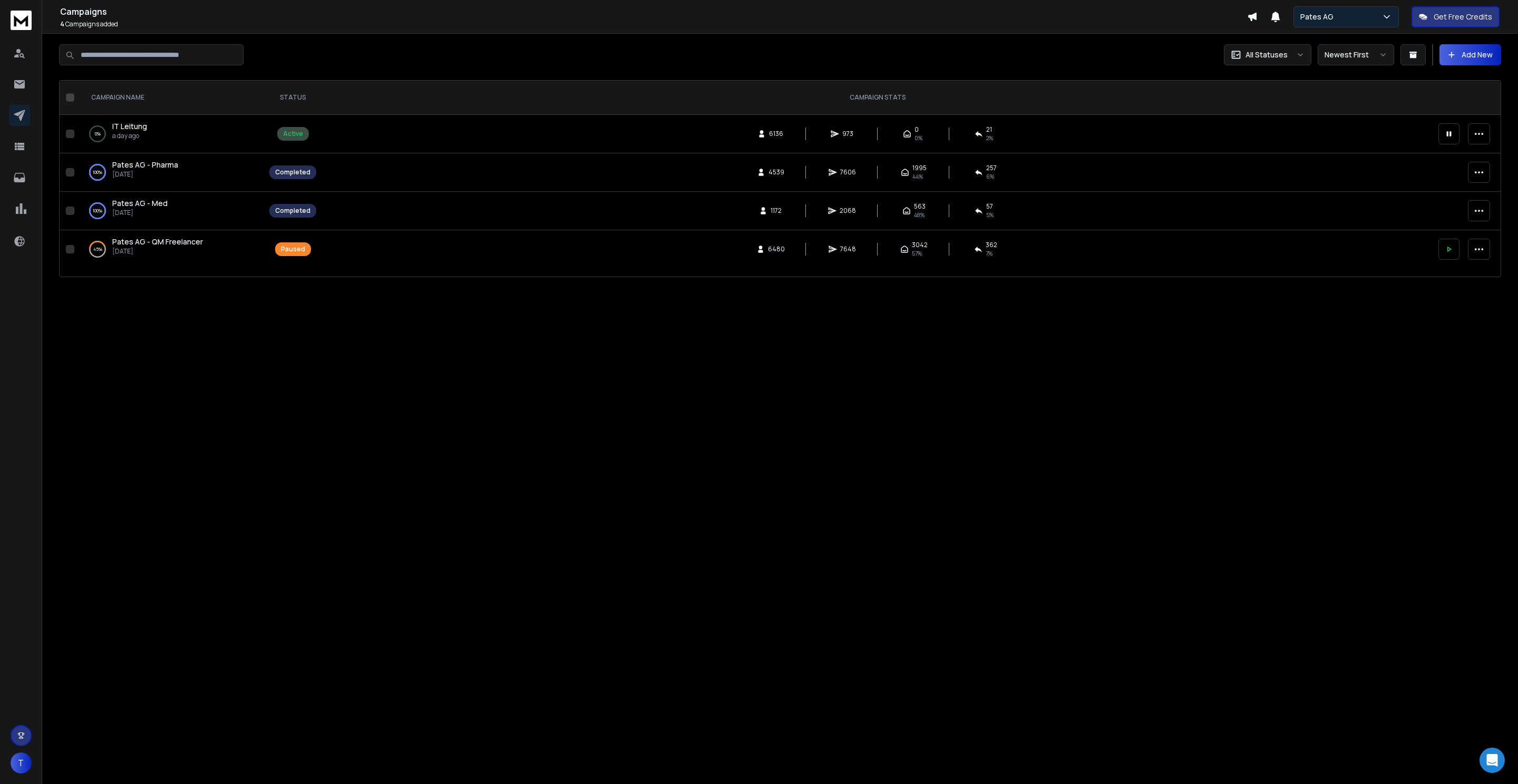
click at [1373, 21] on div "[PERSON_NAME]" at bounding box center [1346, 17] width 92 height 11
click at [1373, 20] on div "[PERSON_NAME]" at bounding box center [1346, 17] width 92 height 11
click at [1045, 135] on div "6136 973 0 0 % 21 2 %" at bounding box center [877, 134] width 1097 height 17
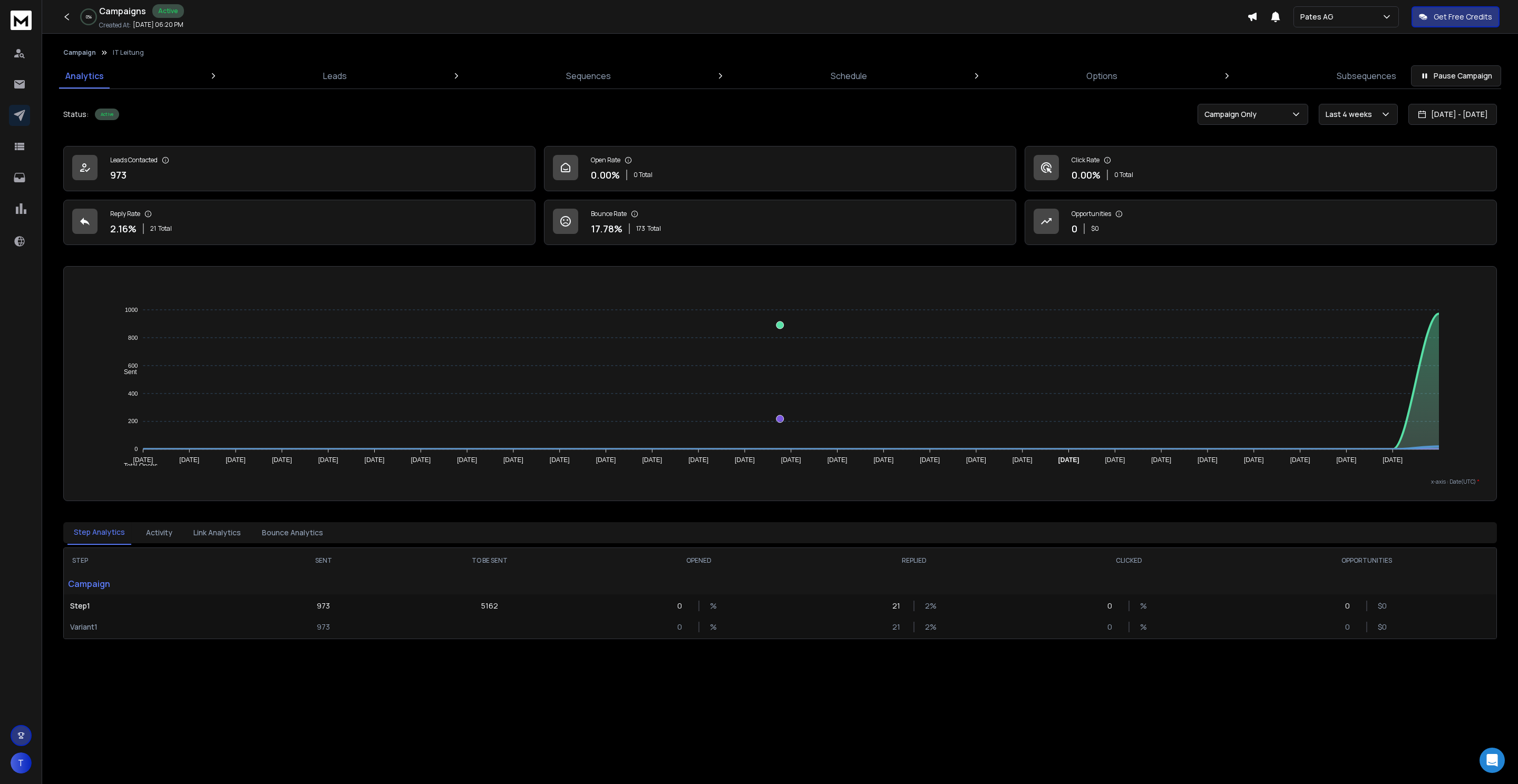
click at [897, 615] on div "21 2 % 21 2 %" at bounding box center [914, 616] width 203 height 32
click at [911, 619] on div "21 2 % 21 2 %" at bounding box center [914, 616] width 203 height 32
click at [909, 630] on div "21 2 %" at bounding box center [913, 626] width 43 height 11
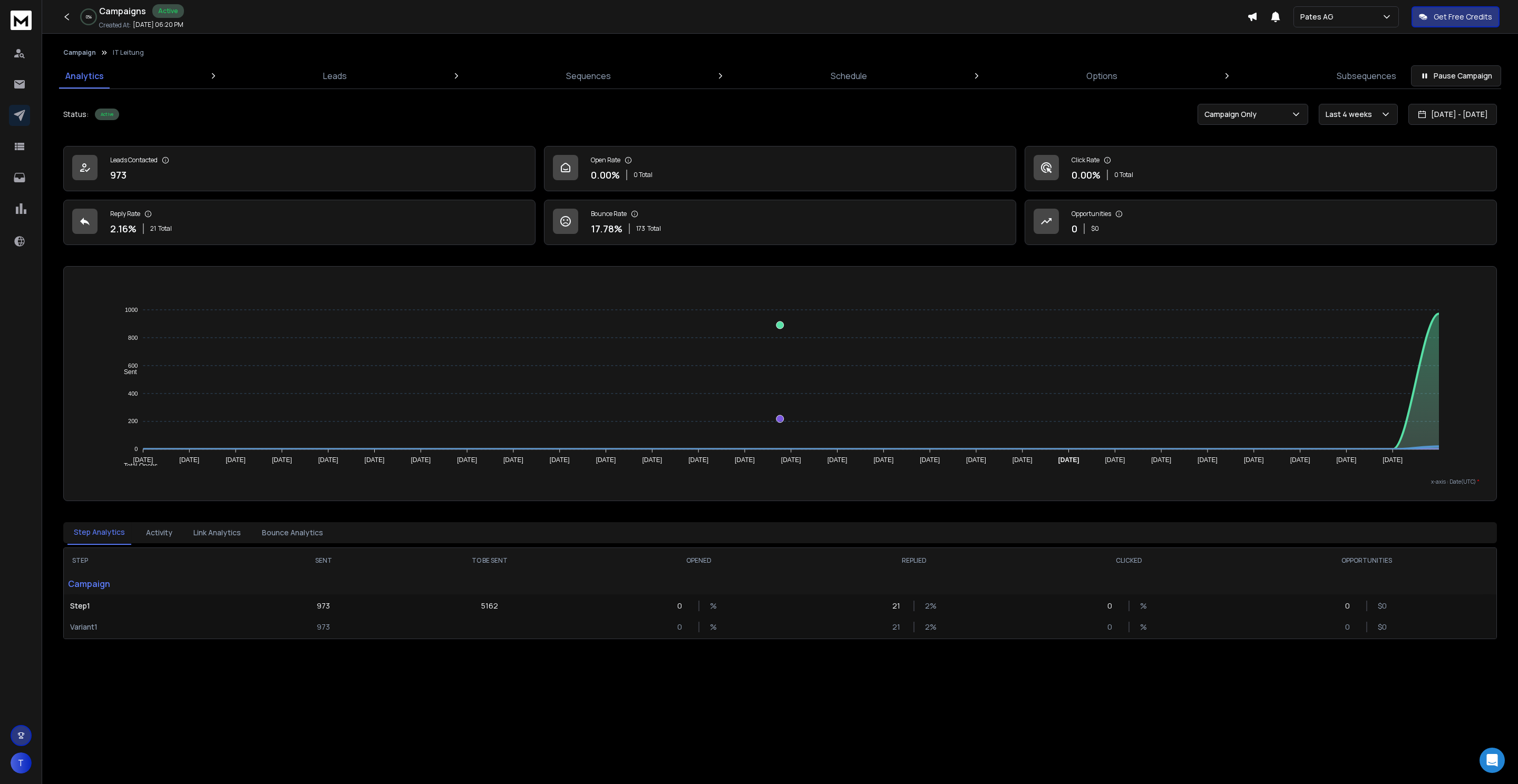
click at [909, 630] on div "21 2 %" at bounding box center [913, 626] width 43 height 11
click at [930, 632] on p "2 %" at bounding box center [930, 626] width 11 height 11
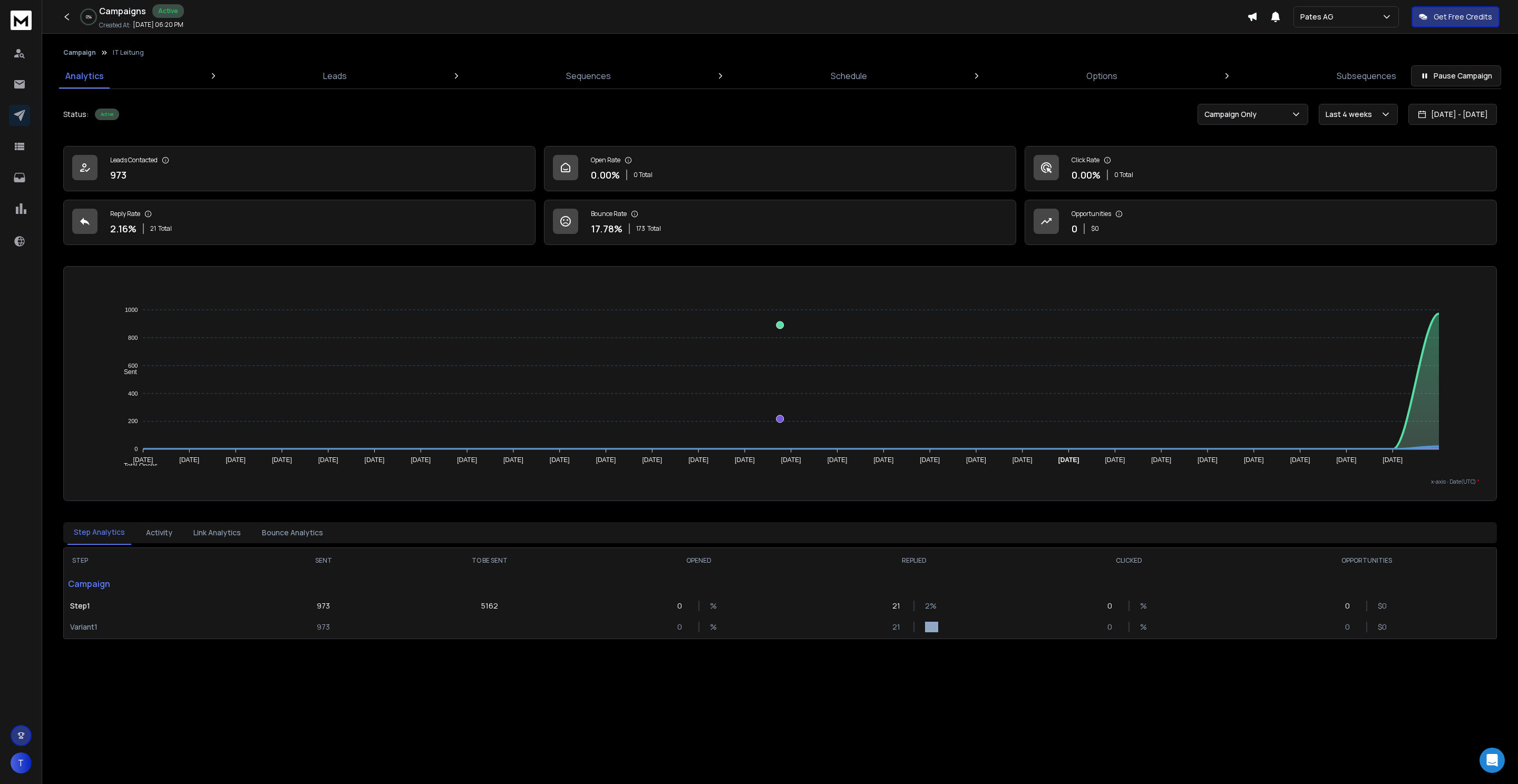
click at [977, 643] on div "Leads Contacted 973 Open Rate 0.00 % 0 Total Click Rate 0.00 % 0 Total Reply Ra…" at bounding box center [780, 394] width 1434 height 497
drag, startPoint x: 976, startPoint y: 643, endPoint x: 829, endPoint y: 603, distance: 152.3
click at [829, 603] on div "Leads Contacted 973 Open Rate 0.00 % 0 Total Click Rate 0.00 % 0 Total Reply Ra…" at bounding box center [780, 394] width 1434 height 497
click at [928, 624] on p "2 %" at bounding box center [930, 626] width 11 height 11
click at [968, 626] on div "21 2 % 21 2 %" at bounding box center [914, 616] width 203 height 32
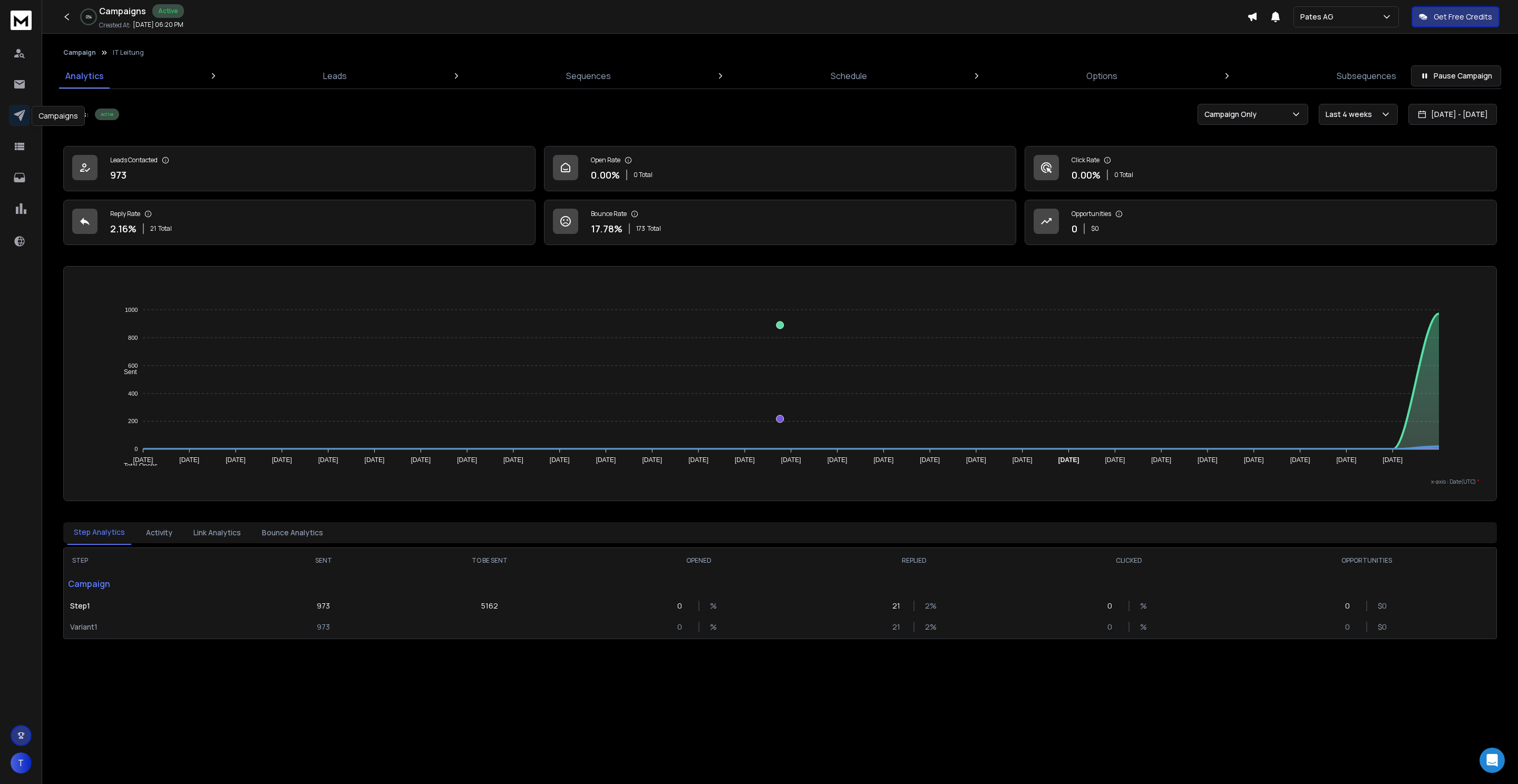
click at [28, 107] on link at bounding box center [19, 115] width 21 height 21
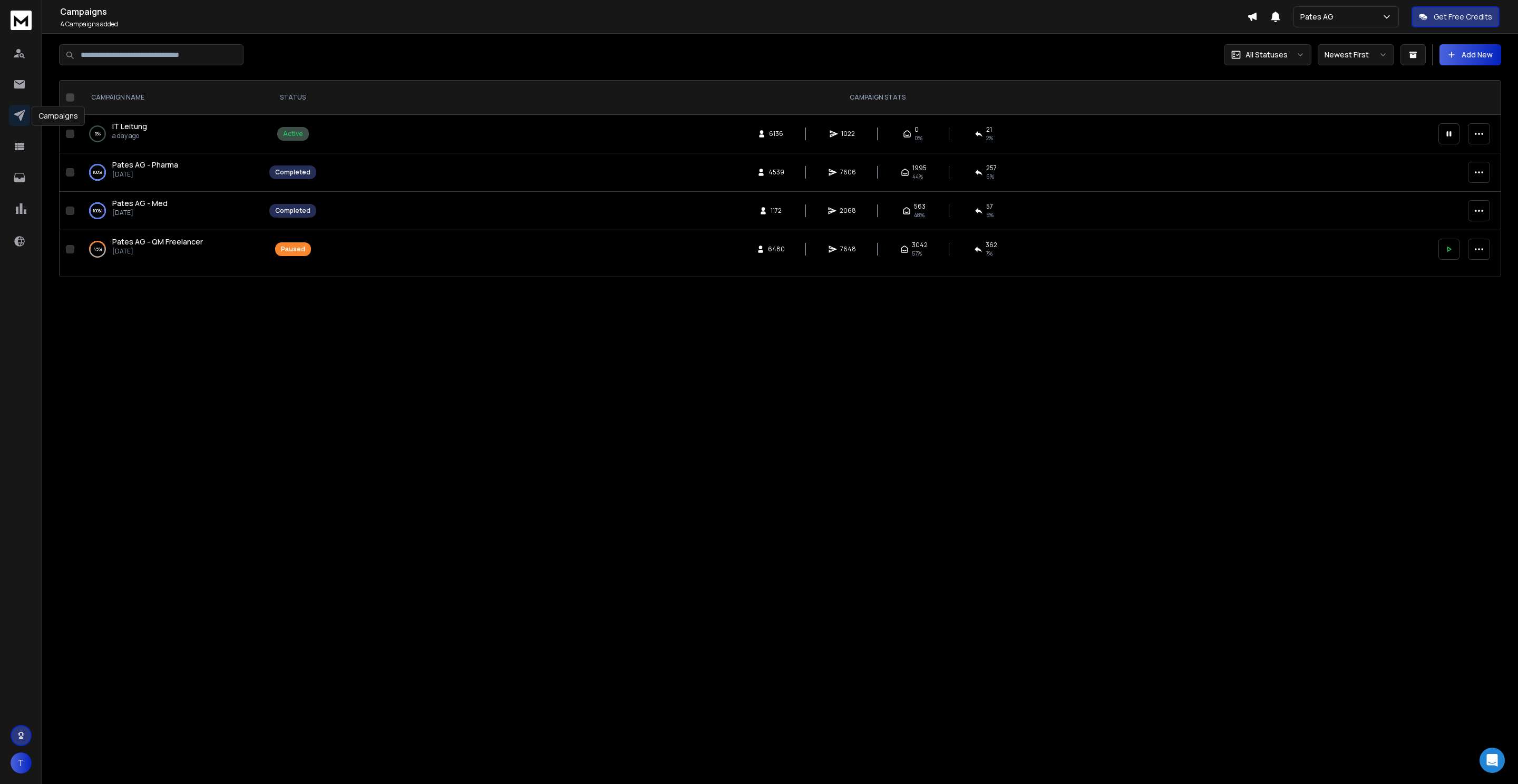
click at [320, 96] on th "STATUS" at bounding box center [293, 97] width 60 height 34
drag, startPoint x: 317, startPoint y: 96, endPoint x: 200, endPoint y: 87, distance: 117.3
click at [200, 87] on tr "CAMPAIGN NAME STATUS CAMPAIGN STATS" at bounding box center [780, 97] width 1441 height 34
click at [200, 87] on th "CAMPAIGN NAME" at bounding box center [171, 97] width 184 height 34
click at [133, 93] on th "CAMPAIGN NAME" at bounding box center [171, 97] width 184 height 34
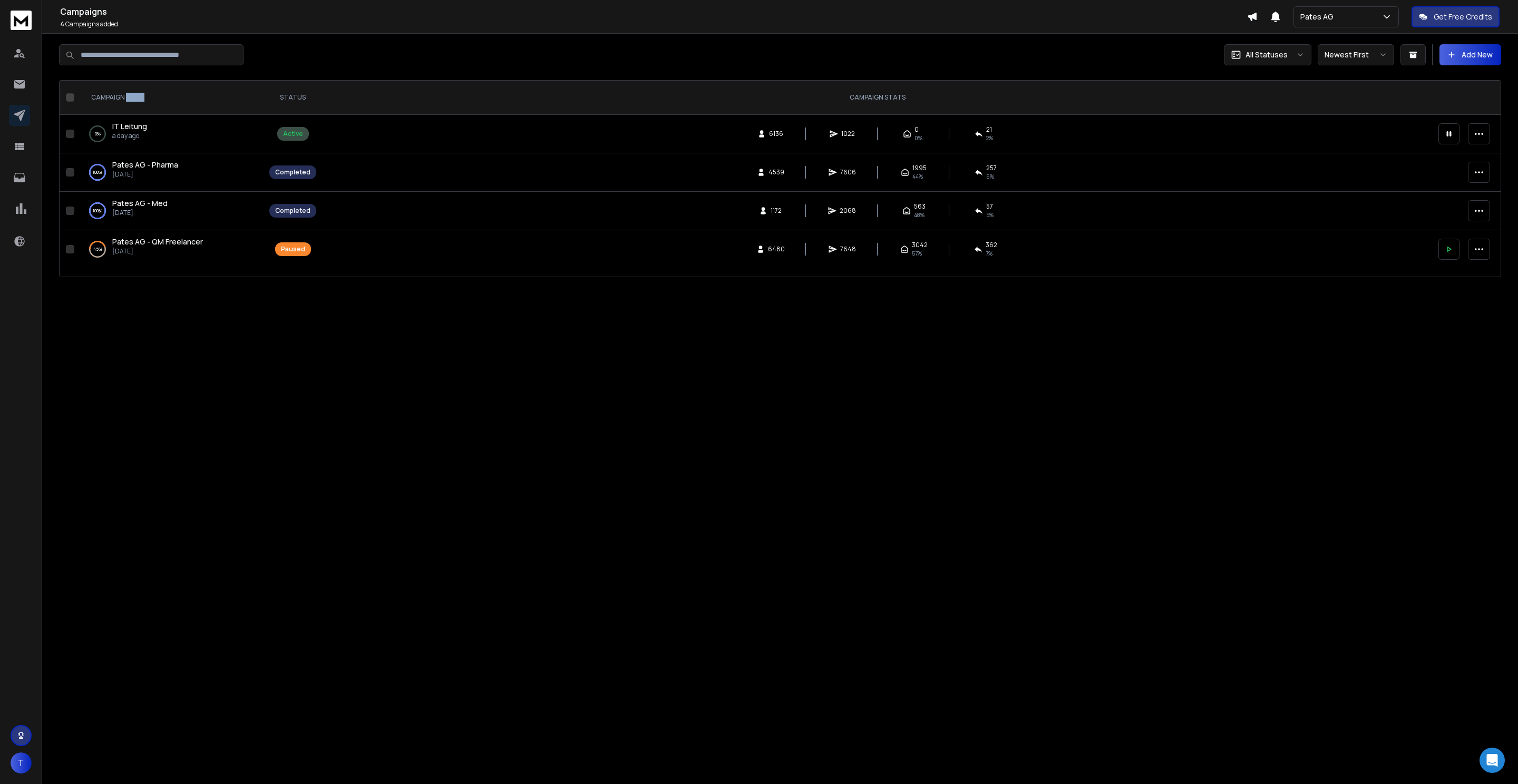
click at [133, 93] on th "CAMPAIGN NAME" at bounding box center [171, 97] width 184 height 34
click at [133, 89] on th "CAMPAIGN NAME" at bounding box center [171, 97] width 184 height 34
click at [145, 59] on input at bounding box center [151, 54] width 184 height 21
click at [304, 55] on div at bounding box center [419, 54] width 721 height 21
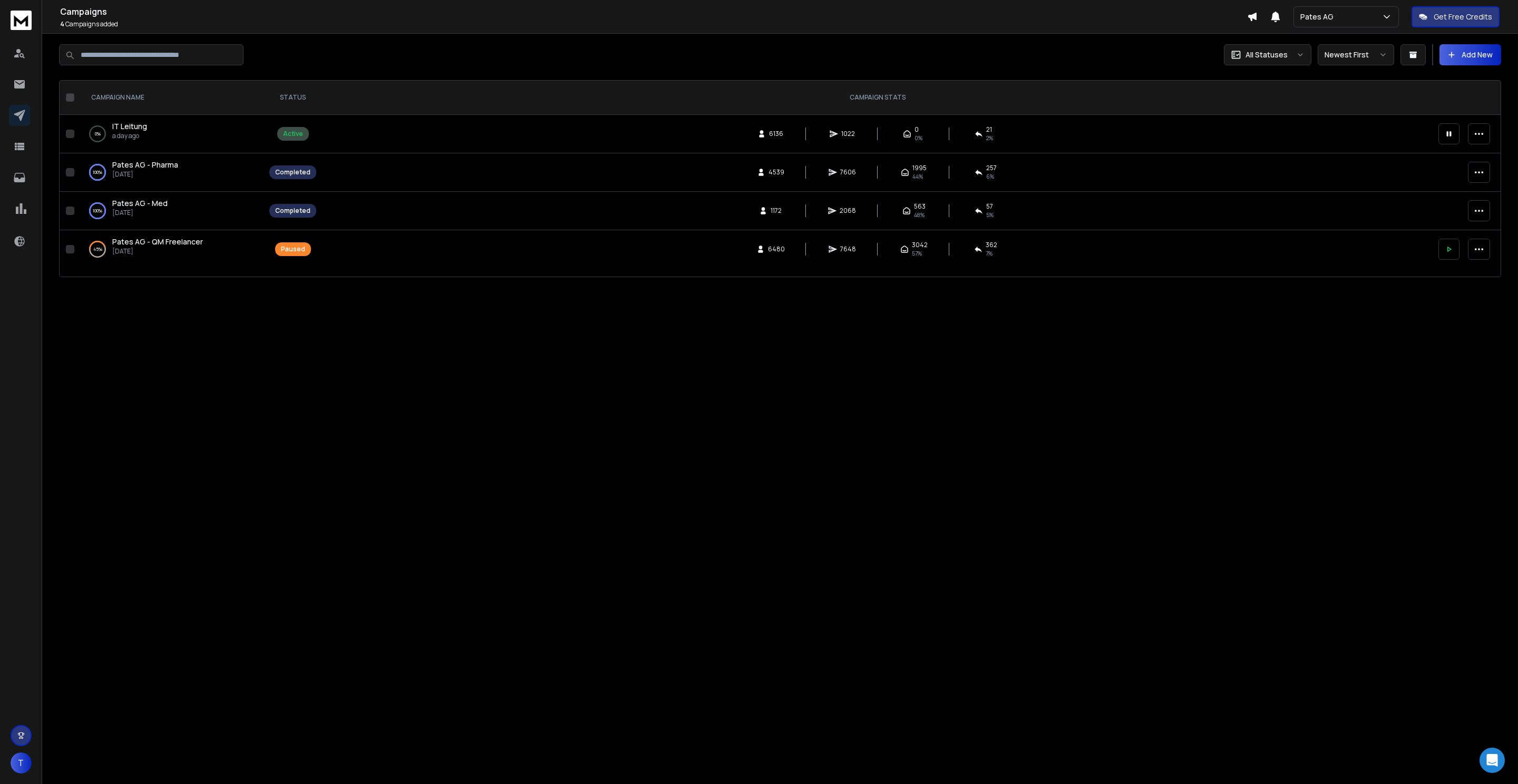
click at [314, 134] on td "Active" at bounding box center [293, 134] width 60 height 38
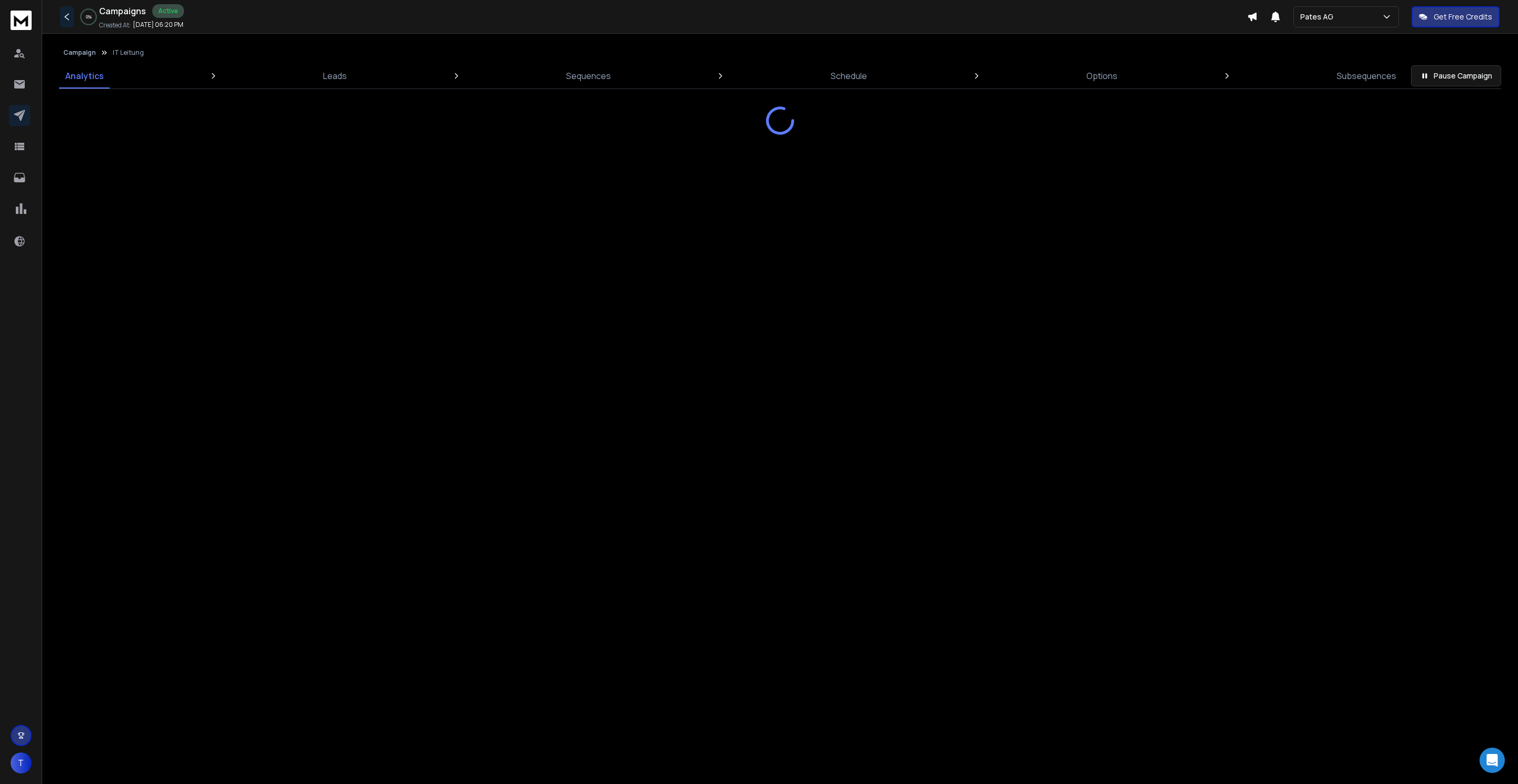
click at [66, 20] on icon at bounding box center [67, 17] width 9 height 9
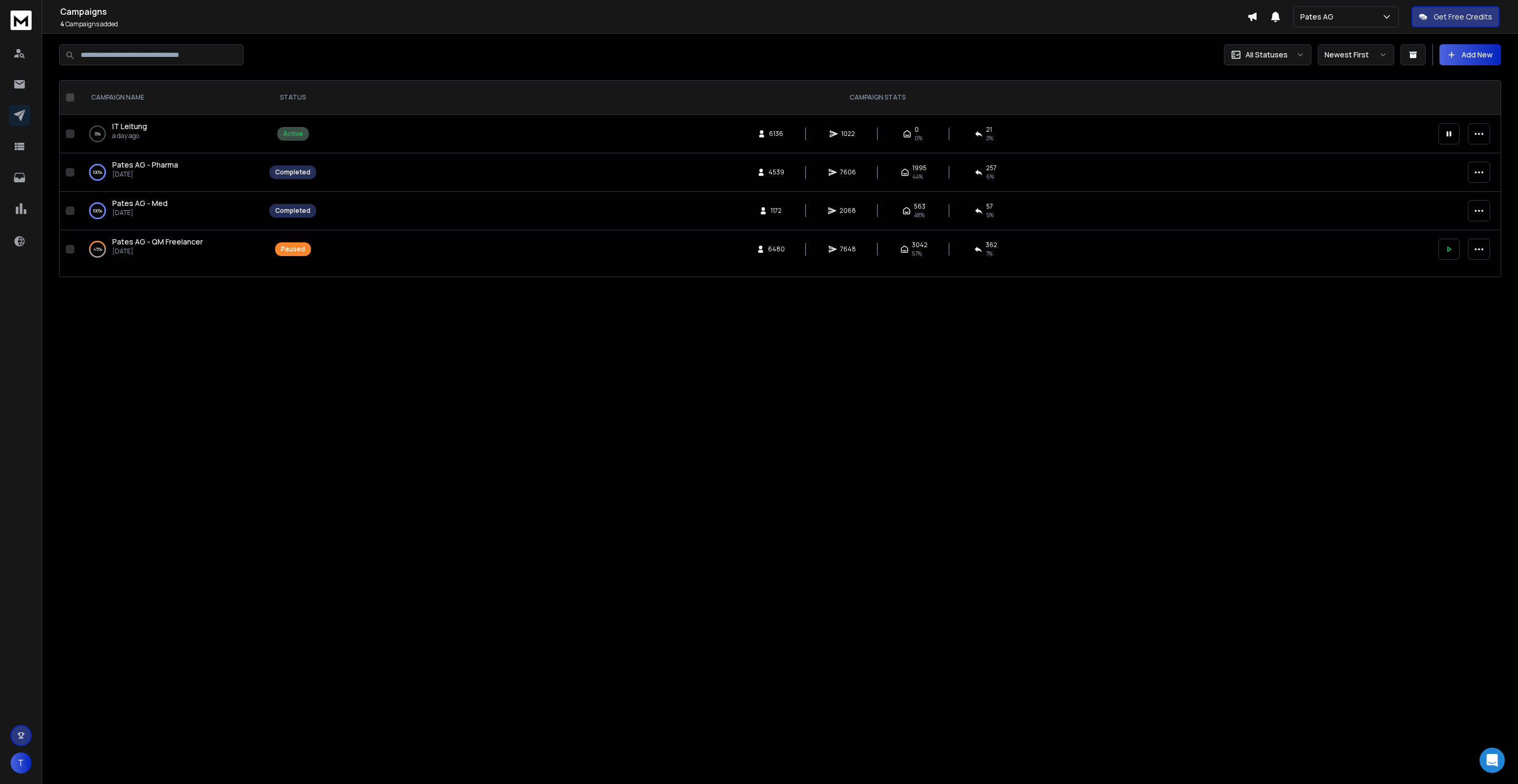
click at [304, 97] on th "STATUS" at bounding box center [293, 97] width 60 height 34
drag, startPoint x: 308, startPoint y: 97, endPoint x: 87, endPoint y: 91, distance: 221.1
click at [87, 91] on tr "CAMPAIGN NAME STATUS CAMPAIGN STATS" at bounding box center [780, 97] width 1441 height 34
click at [87, 91] on th "CAMPAIGN NAME" at bounding box center [171, 97] width 184 height 34
drag, startPoint x: 89, startPoint y: 90, endPoint x: 312, endPoint y: 99, distance: 223.2
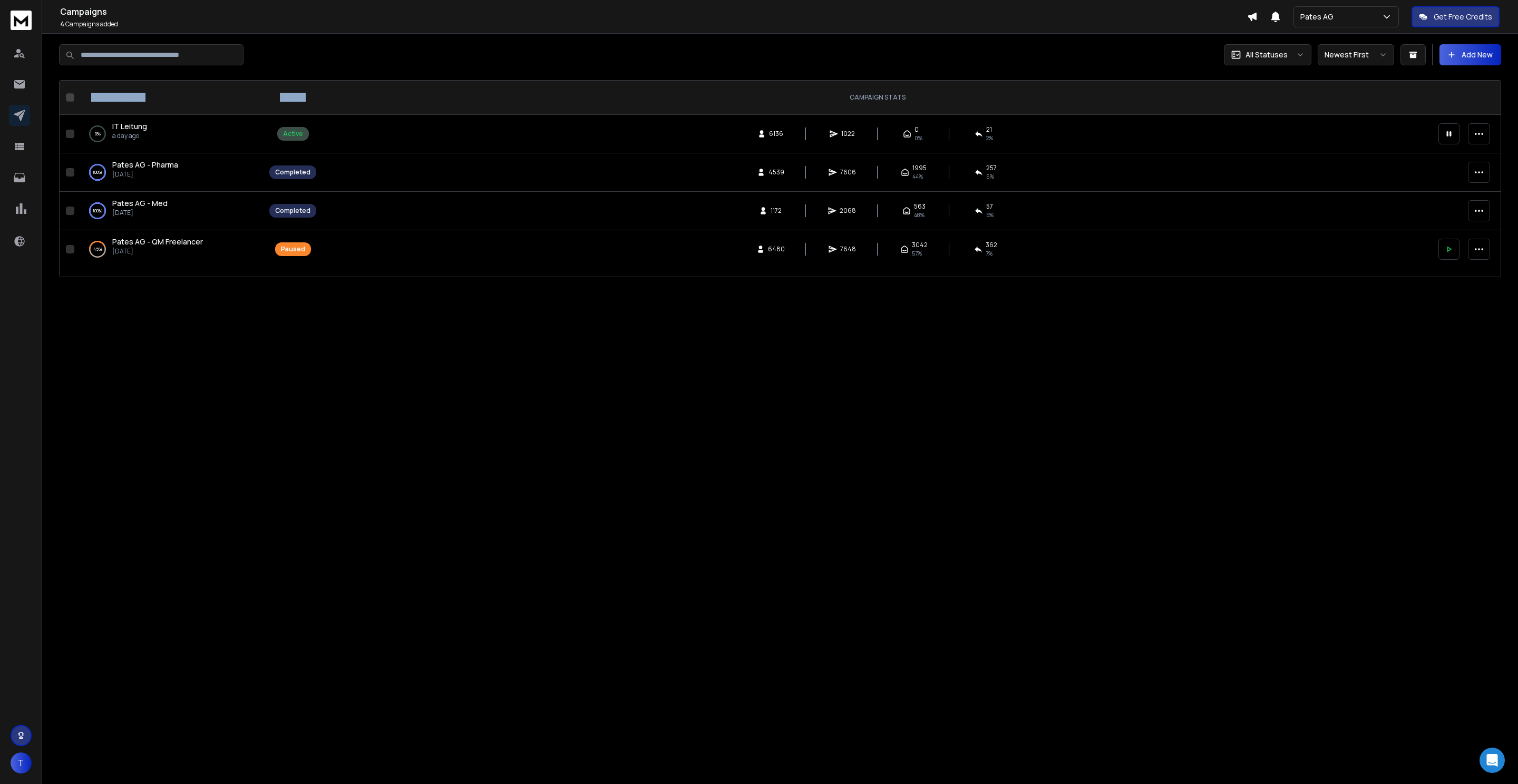
click at [312, 99] on tr "CAMPAIGN NAME STATUS CAMPAIGN STATS" at bounding box center [780, 97] width 1441 height 34
click at [312, 99] on th "STATUS" at bounding box center [293, 97] width 60 height 34
drag, startPoint x: 312, startPoint y: 99, endPoint x: 94, endPoint y: 91, distance: 218.1
click at [94, 91] on tr "CAMPAIGN NAME STATUS CAMPAIGN STATS" at bounding box center [780, 97] width 1441 height 34
click at [94, 91] on th "CAMPAIGN NAME" at bounding box center [171, 97] width 184 height 34
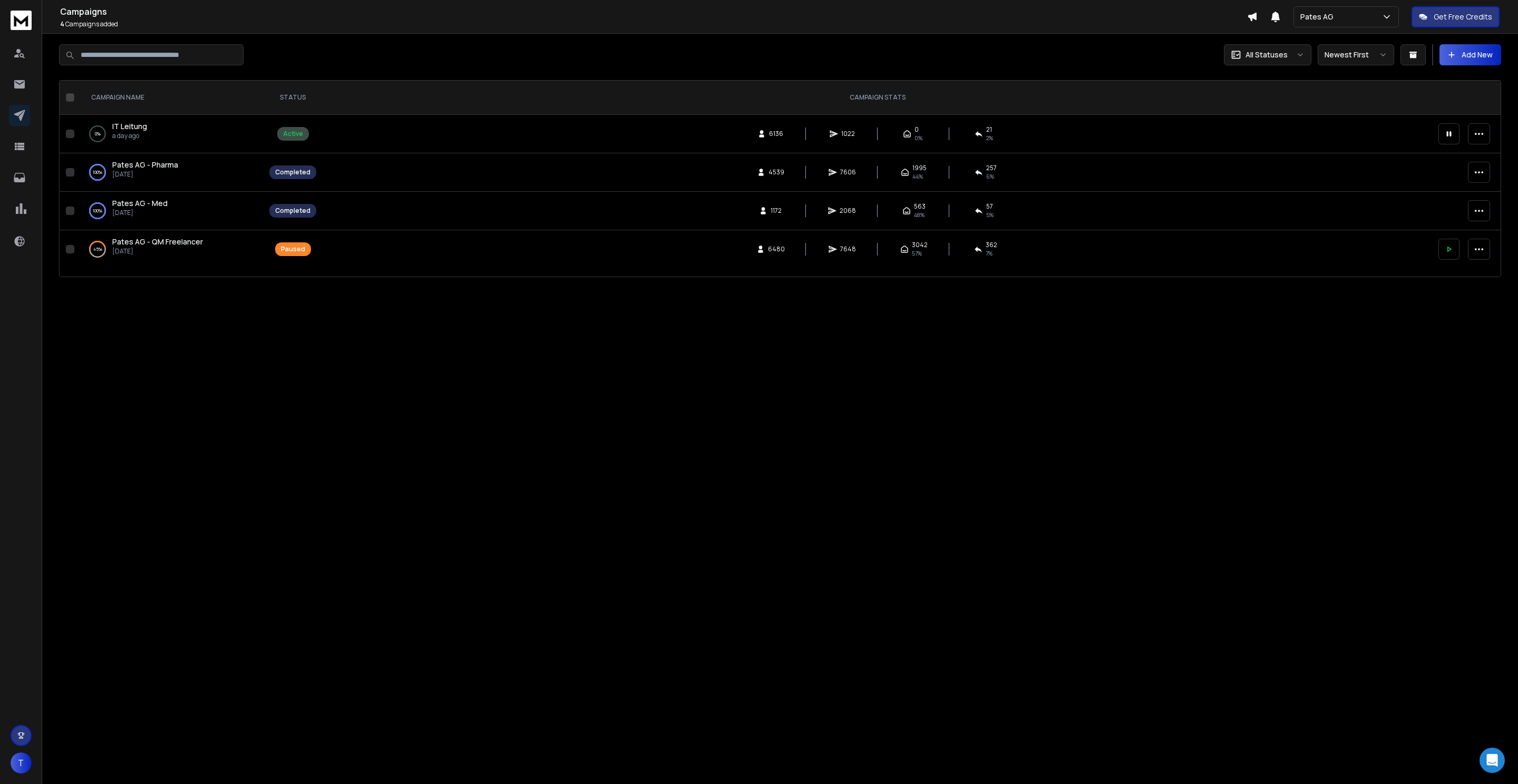
drag, startPoint x: 87, startPoint y: 91, endPoint x: 389, endPoint y: 304, distance: 369.6
click at [389, 304] on div "Campaigns 4 Campaigns Added All Statuses Newest First Add New CAMPAIGN NAME STA…" at bounding box center [779, 436] width 1442 height 784
click at [393, 290] on div "Campaigns 4 Campaigns Added All Statuses Newest First Add New CAMPAIGN NAME STA…" at bounding box center [779, 436] width 1442 height 784
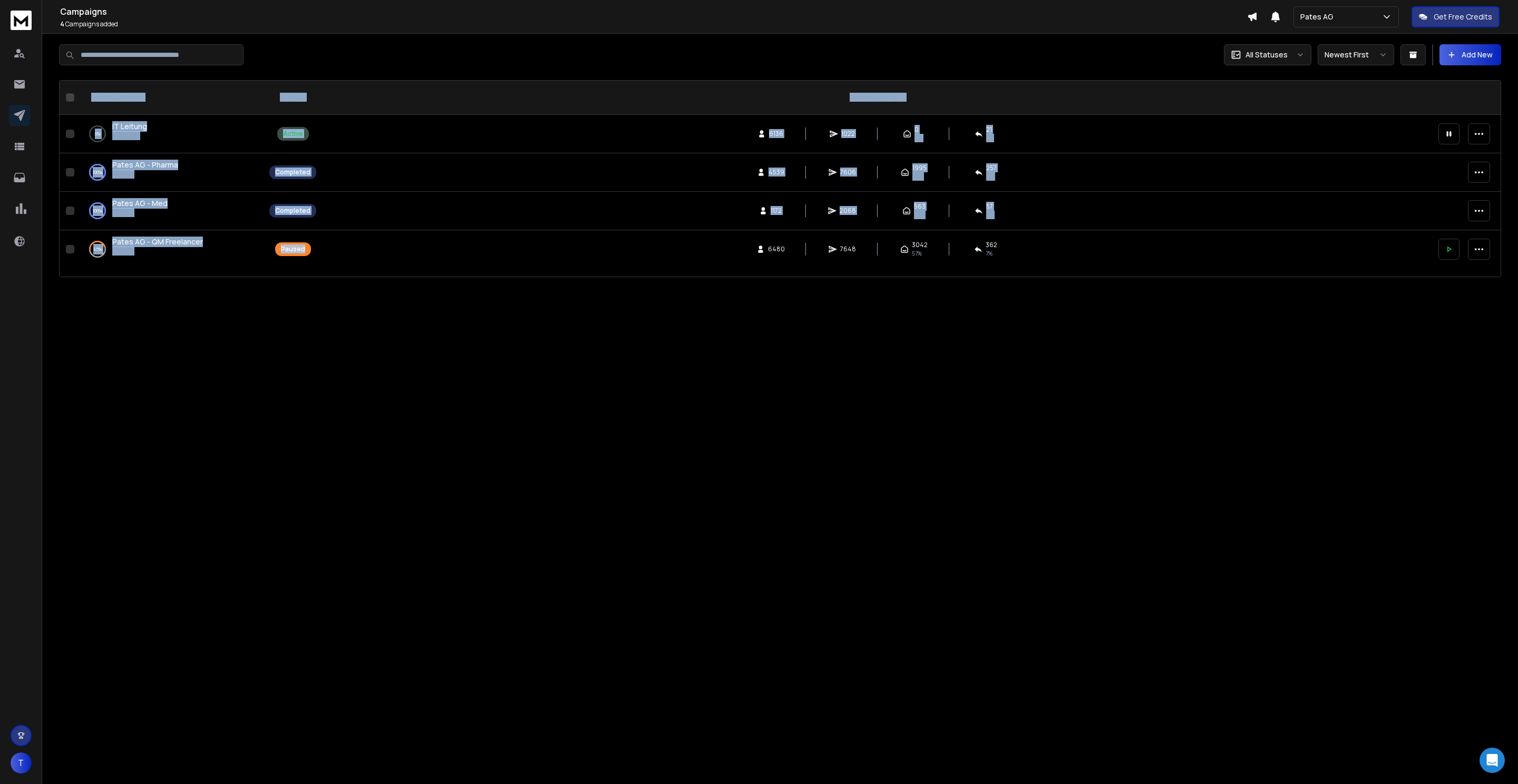
drag, startPoint x: 393, startPoint y: 290, endPoint x: 305, endPoint y: 256, distance: 94.3
click at [305, 256] on div "Campaigns 4 Campaigns Added All Statuses Newest First Add New CAMPAIGN NAME STA…" at bounding box center [779, 436] width 1442 height 784
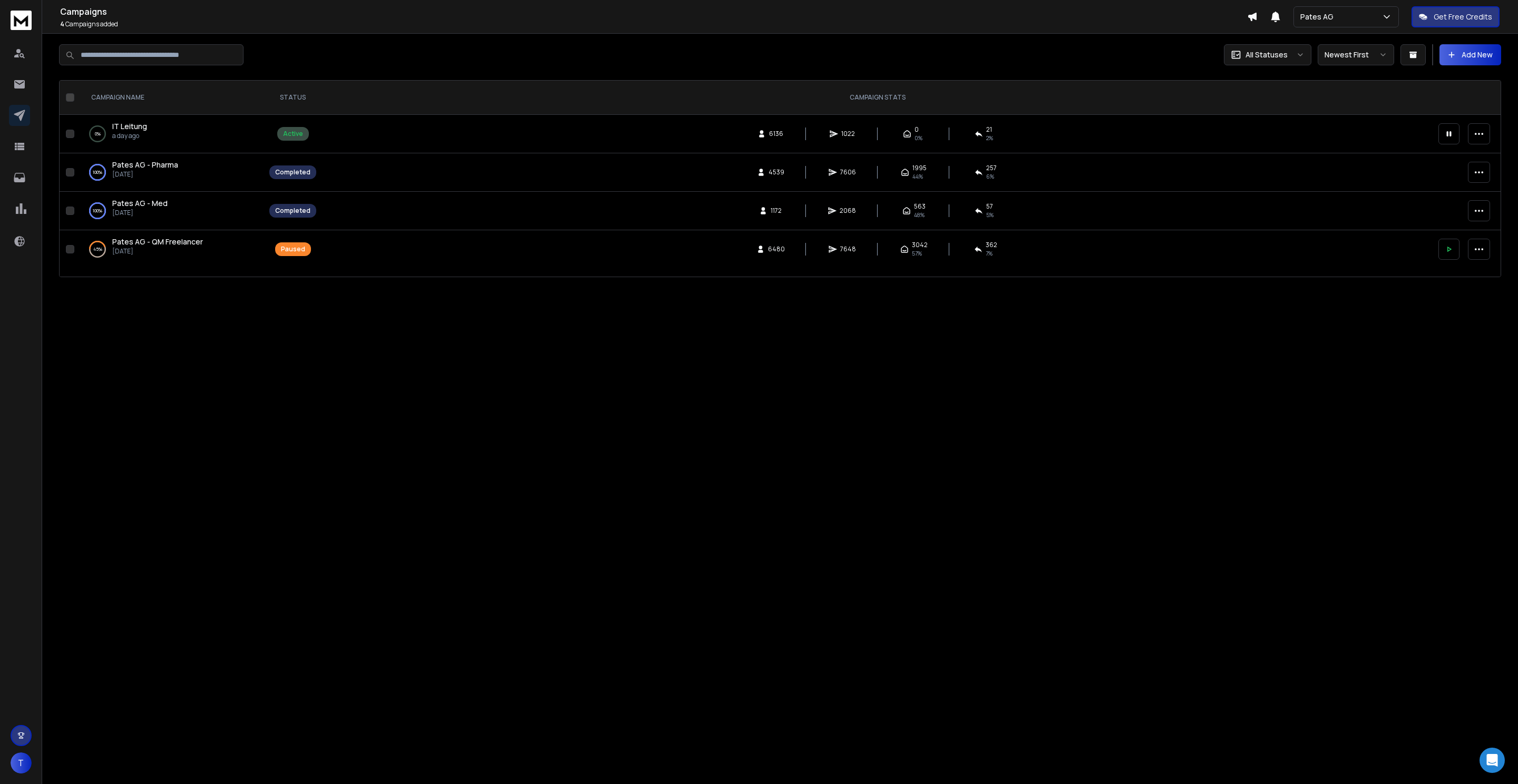
click at [305, 300] on div "Campaigns 4 Campaigns Added All Statuses Newest First Add New CAMPAIGN NAME STA…" at bounding box center [779, 436] width 1442 height 784
click at [22, 114] on icon at bounding box center [19, 115] width 11 height 11
click at [1315, 24] on button "[PERSON_NAME]" at bounding box center [1346, 17] width 105 height 21
click at [1326, 114] on div "My Workspace" at bounding box center [1330, 111] width 51 height 11
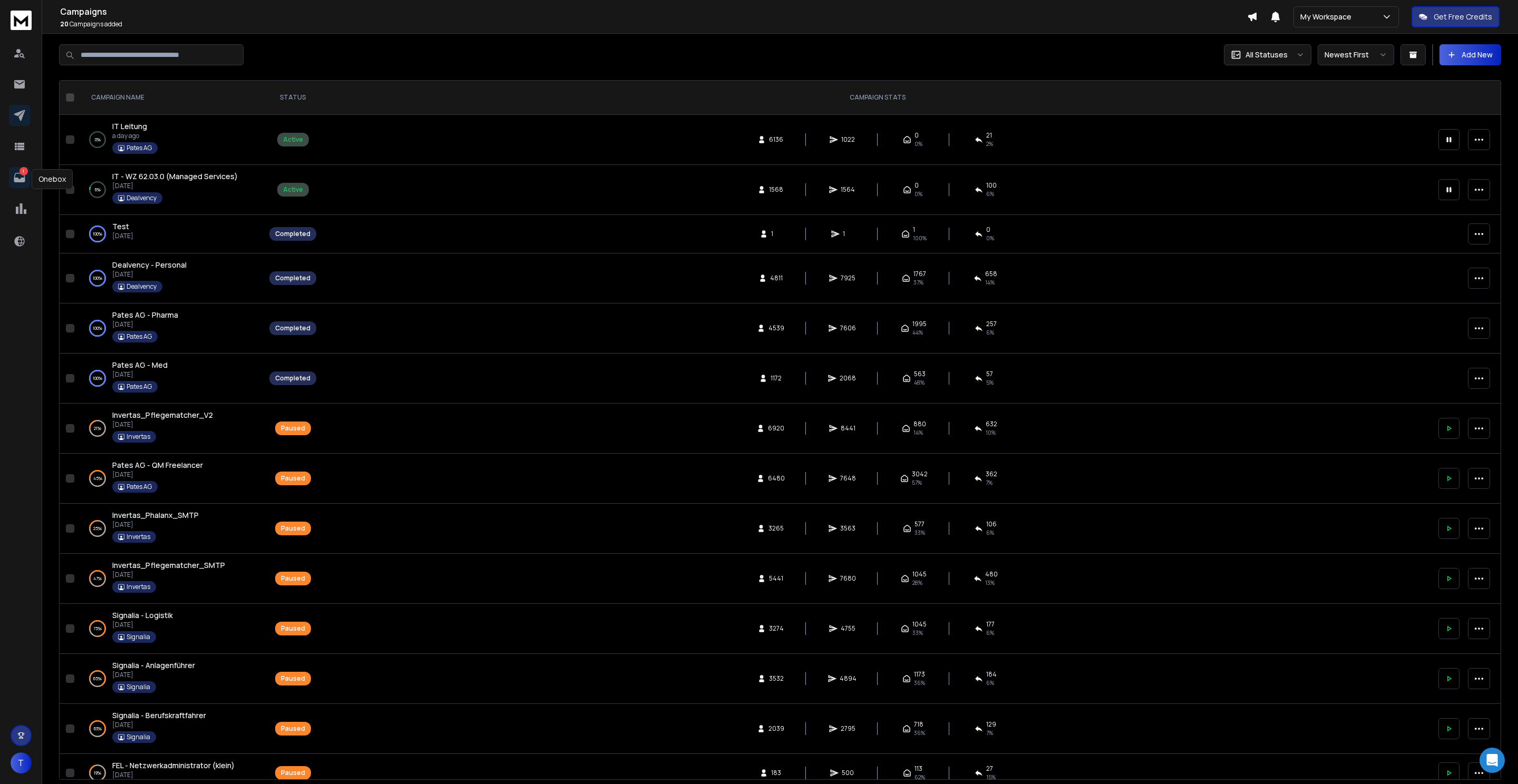
click at [20, 175] on p "1" at bounding box center [24, 171] width 9 height 9
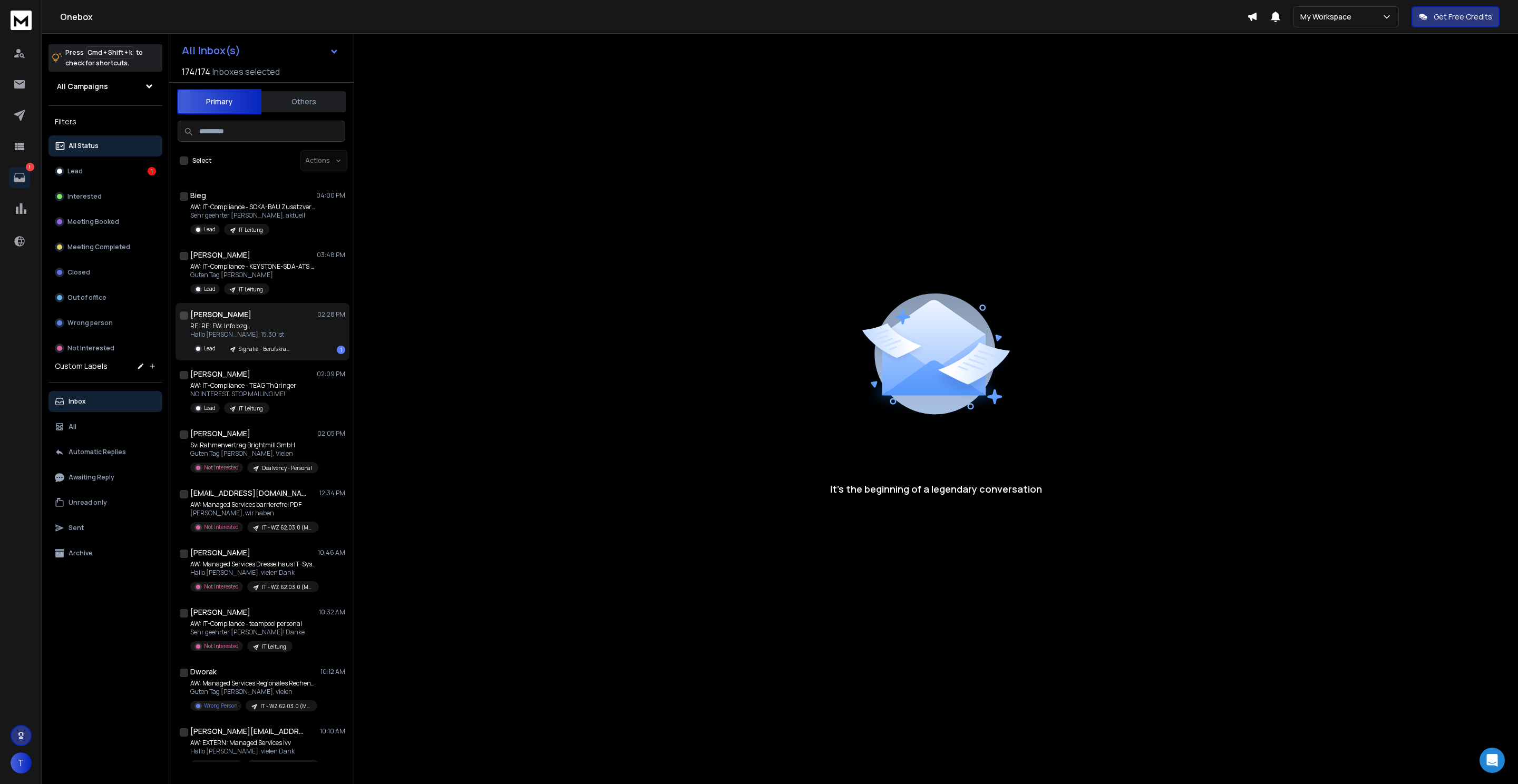
click at [325, 322] on div "RE: RE: FW: Info bzgl. Hallo Herr Breitschwerdt, 15.30 ist Lead Signalia - Beru…" at bounding box center [267, 338] width 155 height 32
